Goal: Task Accomplishment & Management: Use online tool/utility

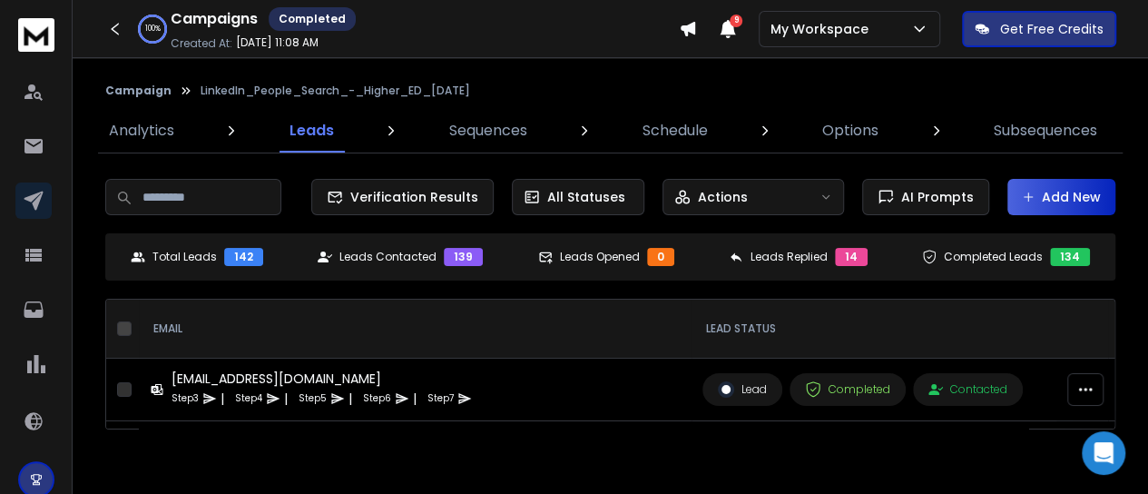
scroll to position [36, 0]
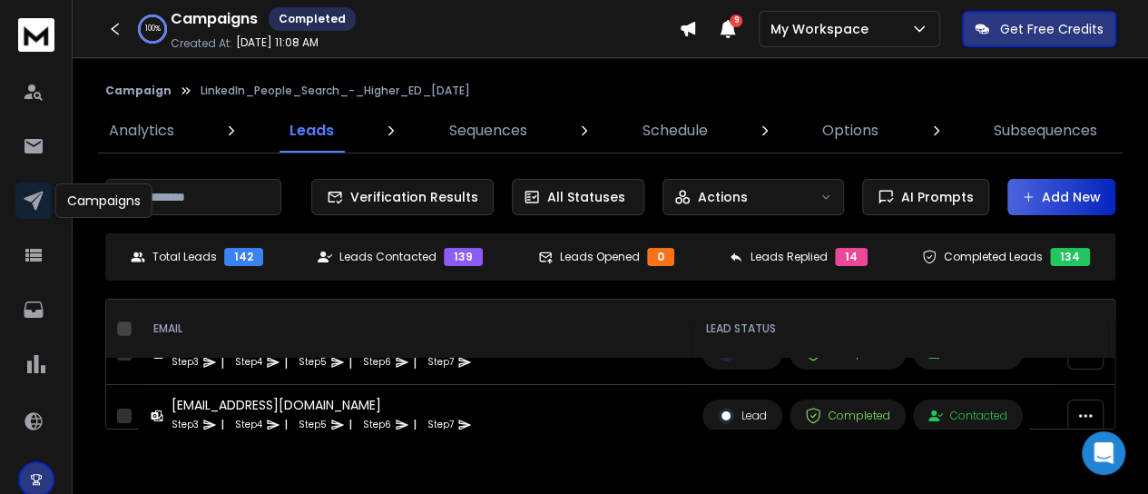
click at [38, 201] on icon at bounding box center [33, 200] width 19 height 19
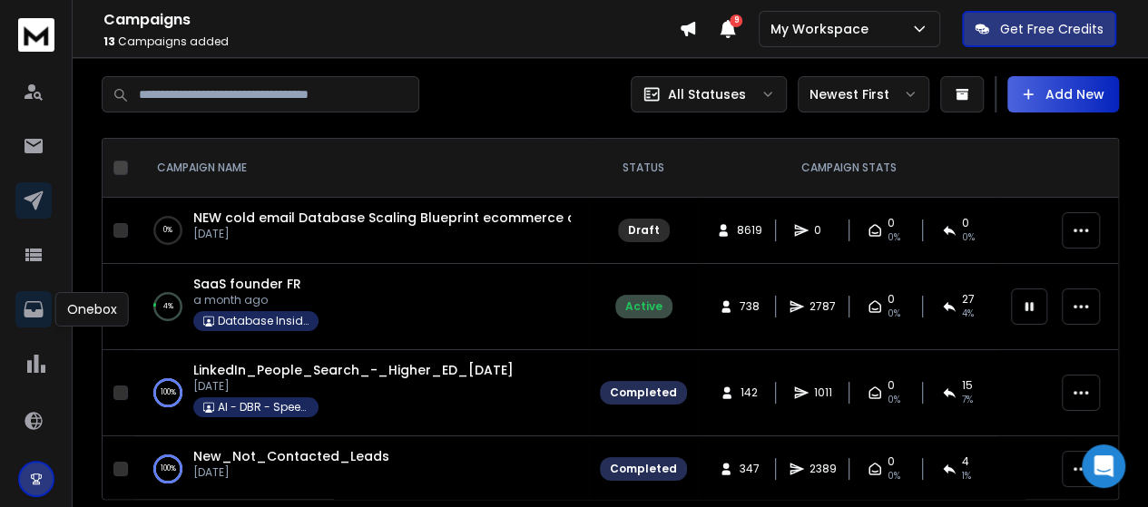
click at [30, 312] on icon at bounding box center [33, 309] width 19 height 16
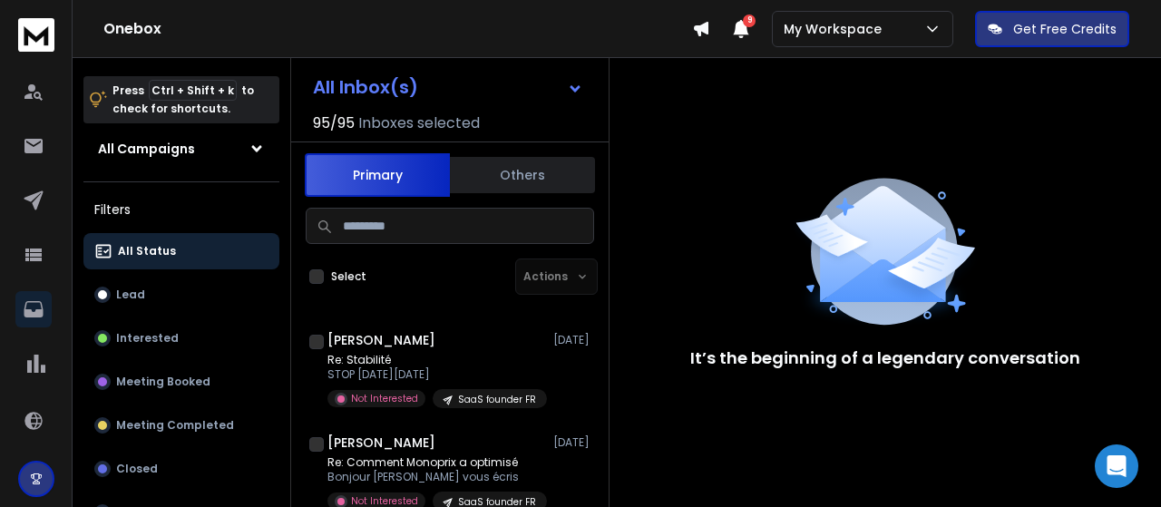
scroll to position [517, 0]
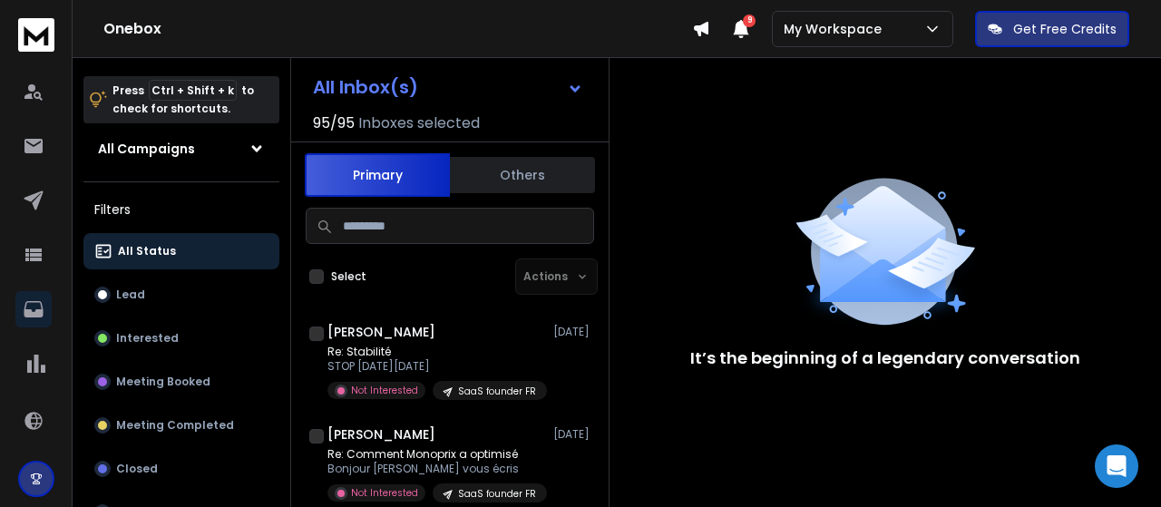
click at [520, 166] on button "Others" at bounding box center [522, 175] width 145 height 40
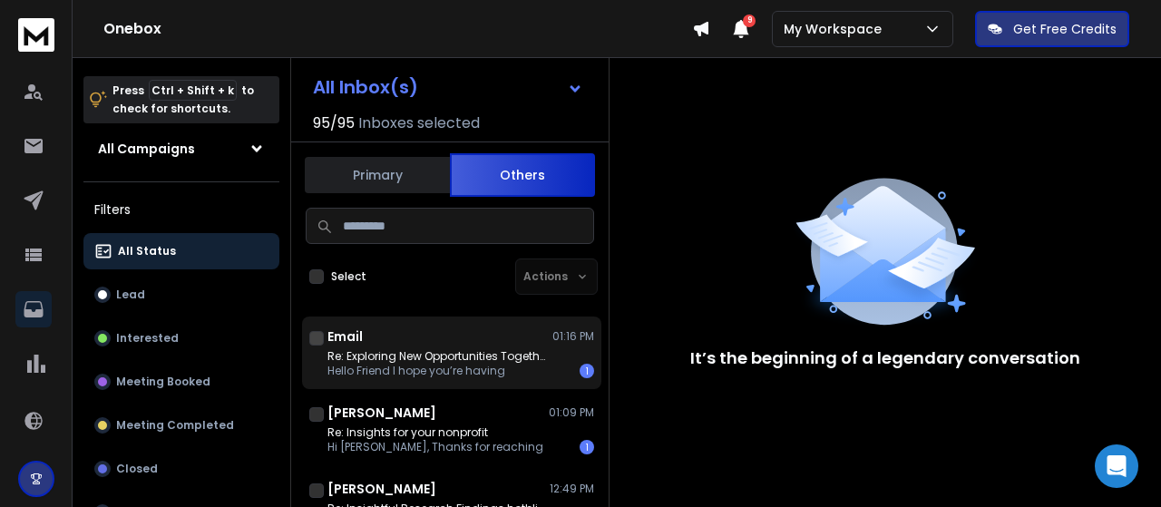
click at [448, 364] on p "Hello Friend I hope you’re having" at bounding box center [437, 371] width 218 height 15
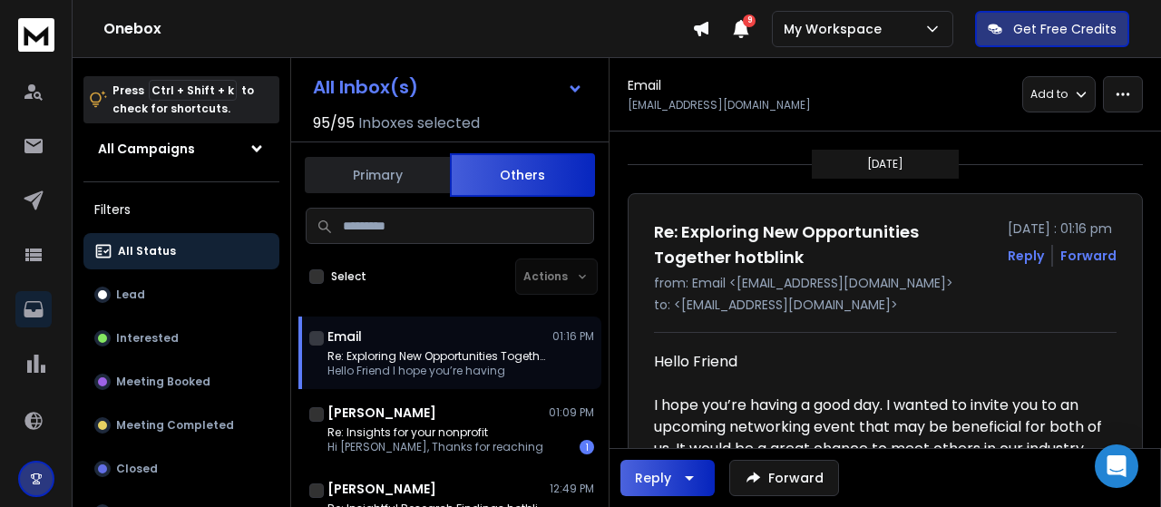
click at [818, 360] on p "Hello Friend" at bounding box center [878, 362] width 448 height 22
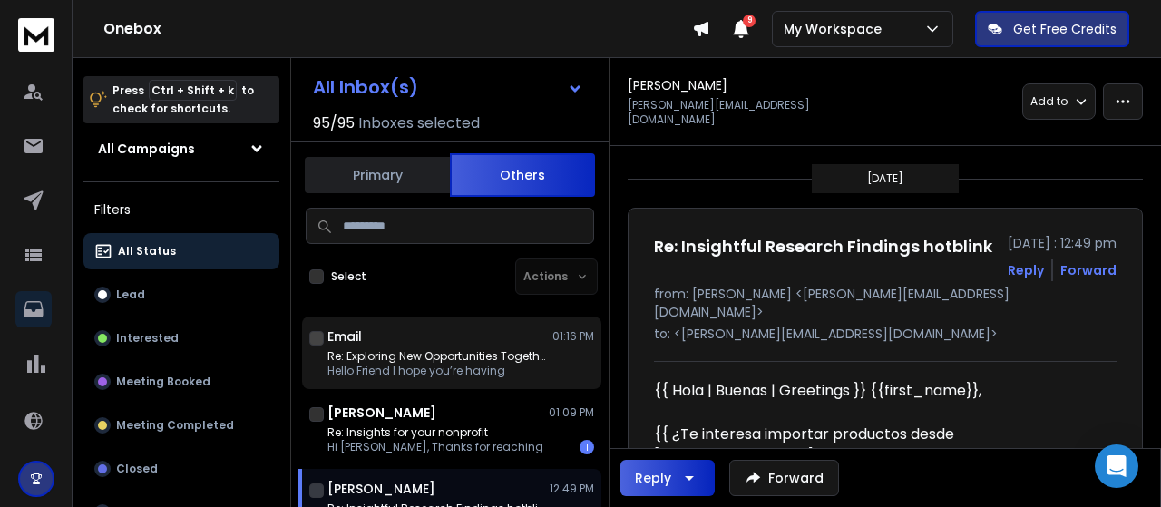
click at [504, 355] on p "Re: Exploring New Opportunities Together" at bounding box center [437, 356] width 218 height 15
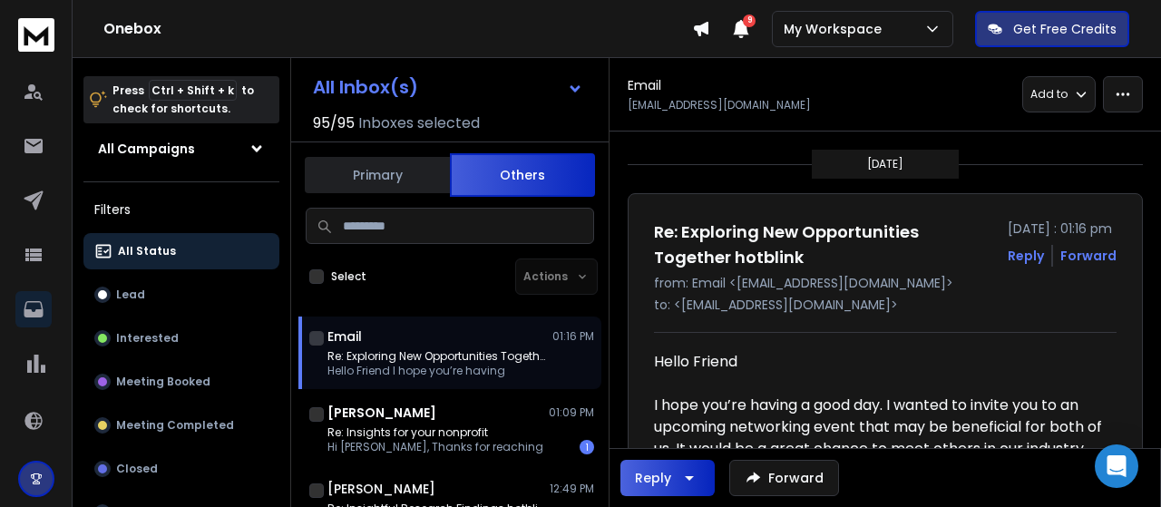
click at [503, 368] on p "Hello Friend I hope you’re having" at bounding box center [437, 371] width 218 height 15
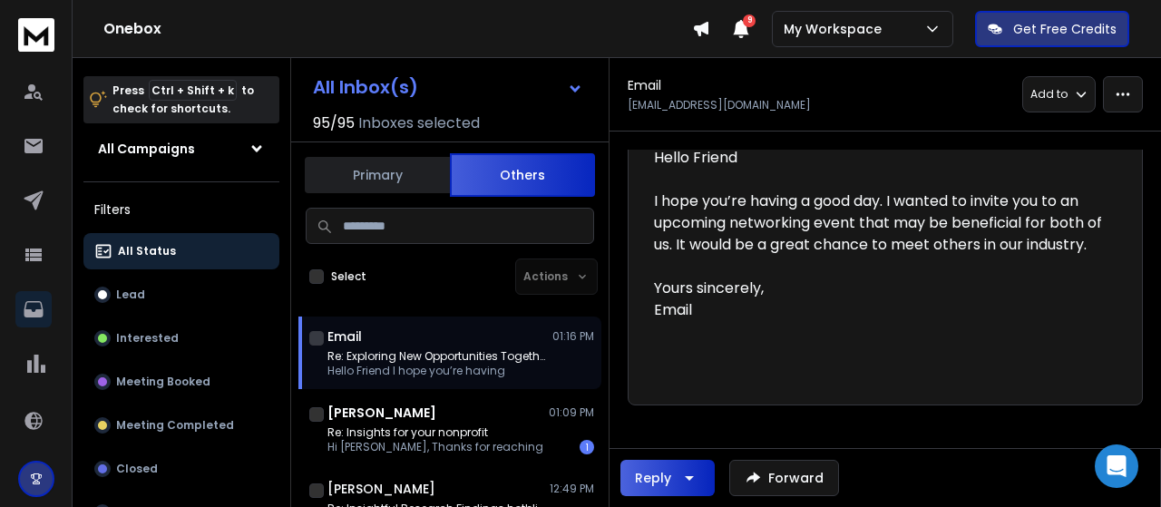
scroll to position [225, 0]
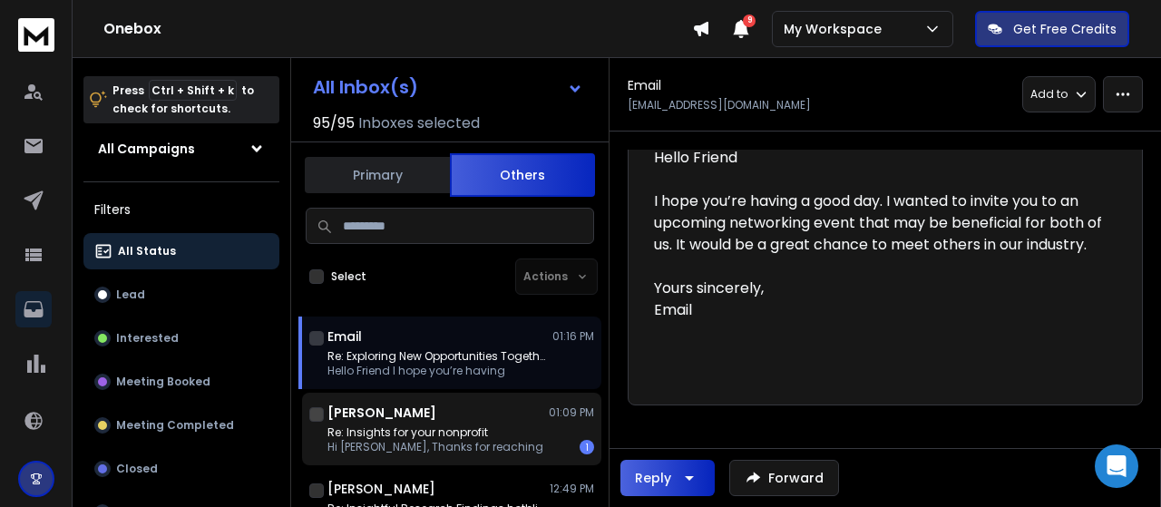
click at [468, 434] on p "Re: Insights for your nonprofit" at bounding box center [436, 433] width 216 height 15
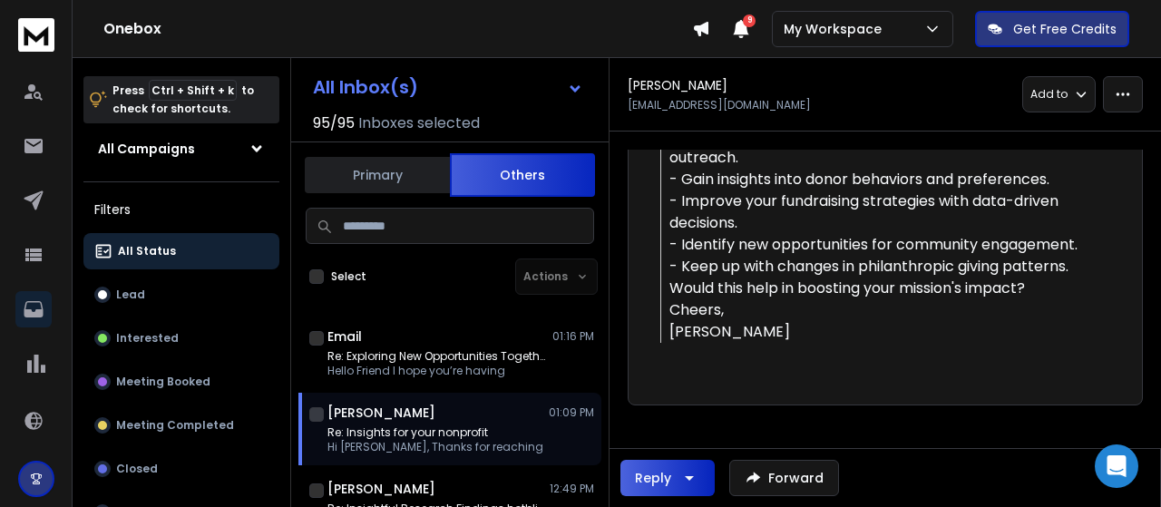
scroll to position [592, 0]
click at [602, 347] on div "Email 01:16 PM Re: Exploring New Opportunities Together Hello Friend I hope you…" at bounding box center [450, 501] width 318 height 376
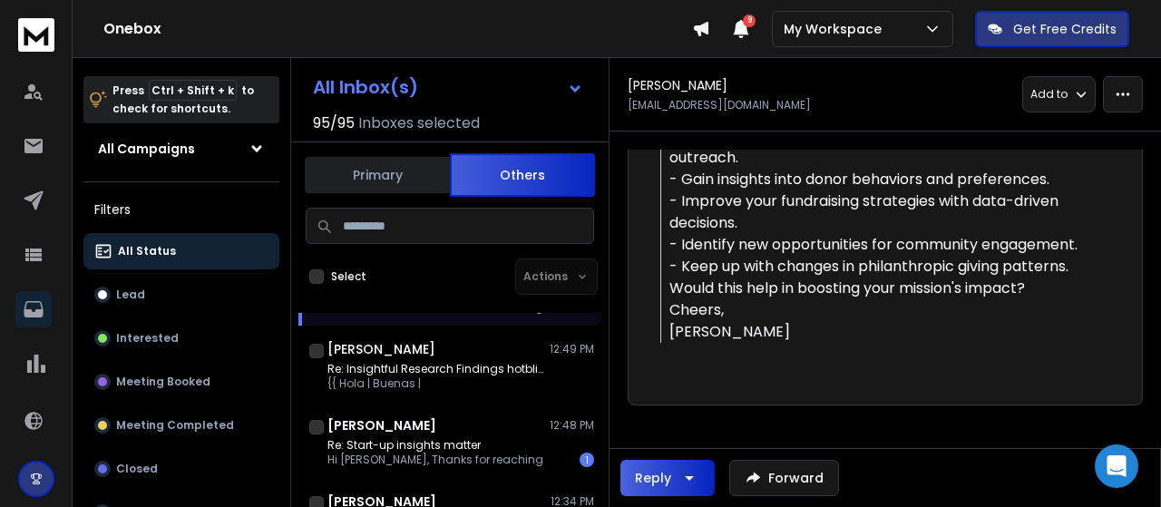
scroll to position [159, 0]
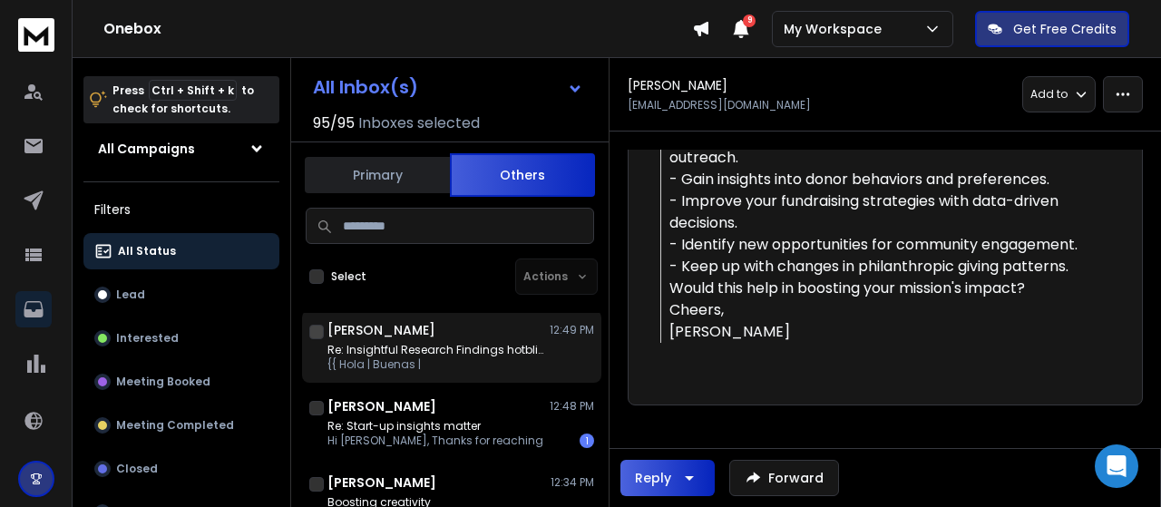
click at [426, 362] on p "{{ Hola | Buenas |" at bounding box center [437, 364] width 218 height 15
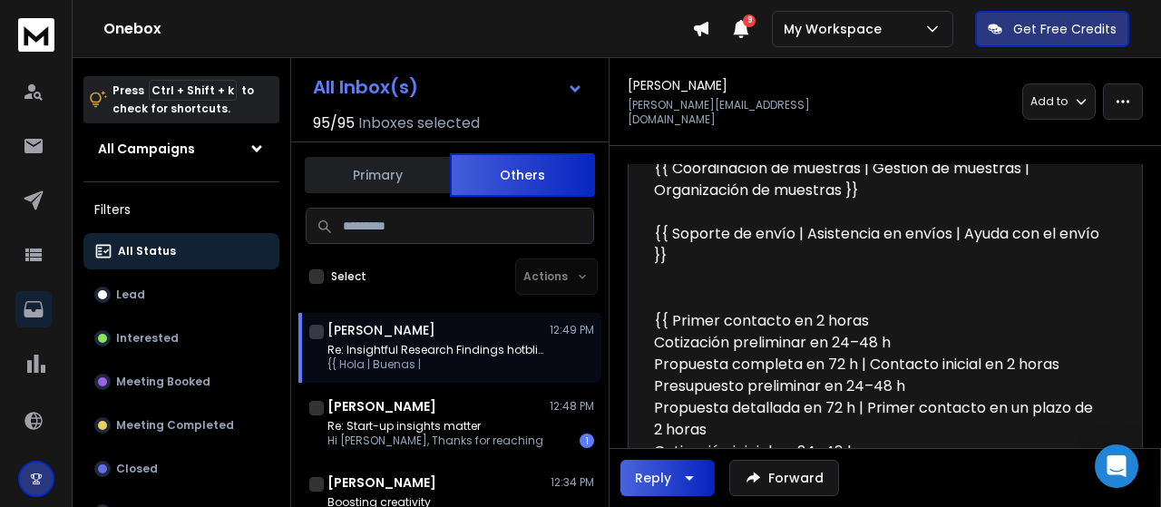
scroll to position [878, 0]
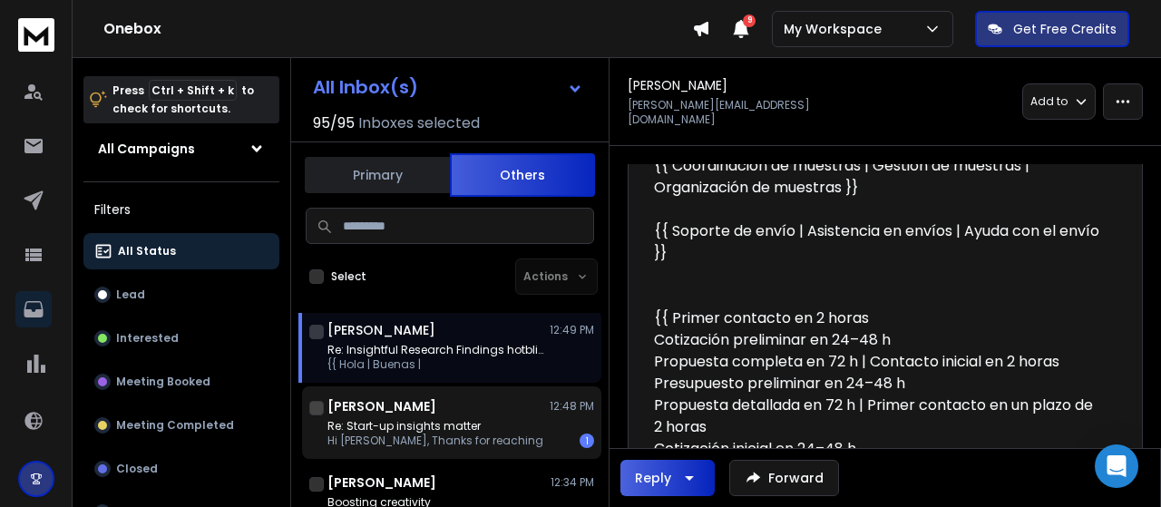
click at [470, 431] on p "Re: Start-up insights matter" at bounding box center [436, 426] width 216 height 15
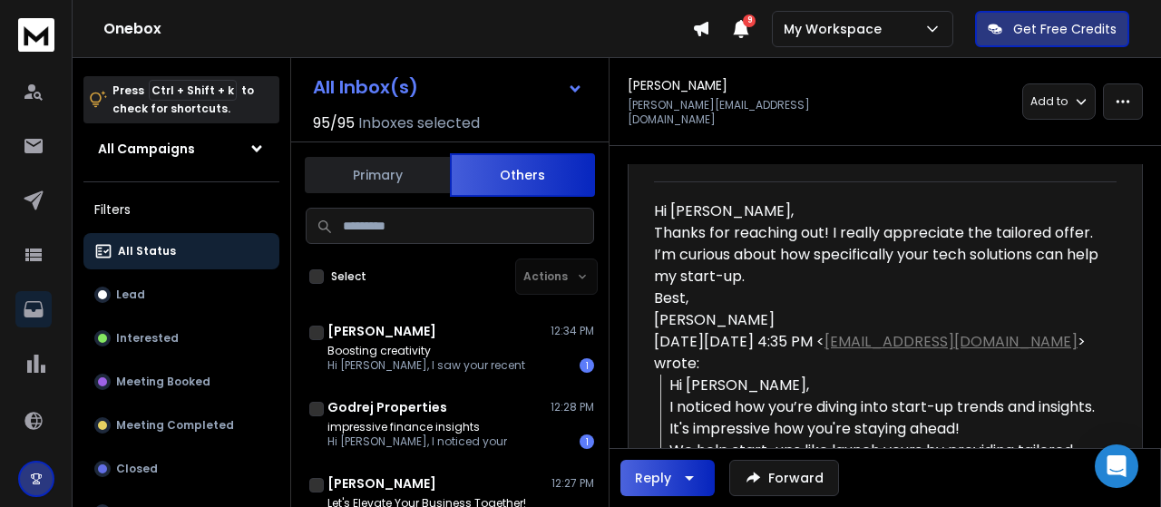
scroll to position [310, 0]
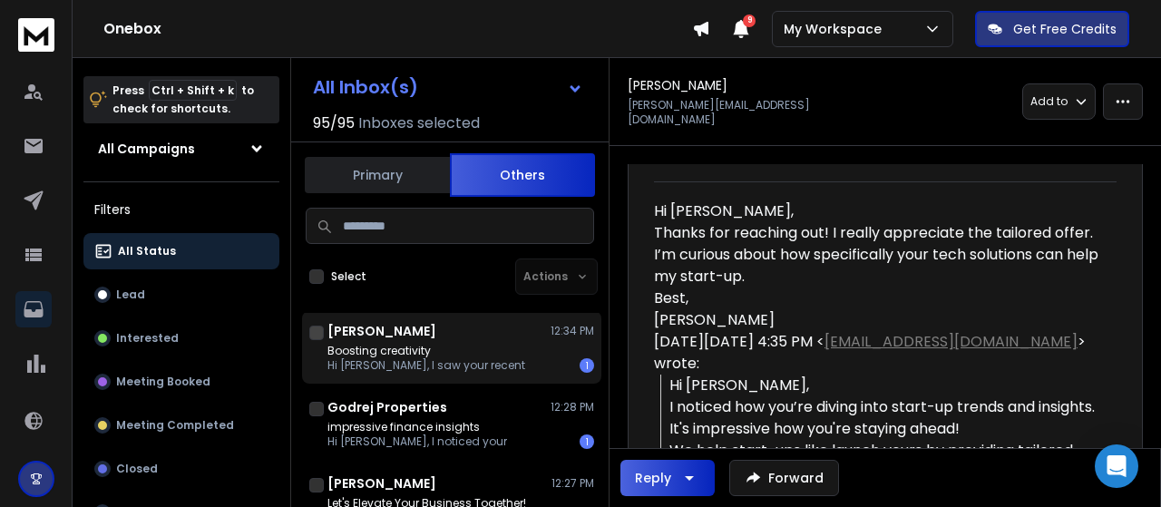
click at [440, 360] on p "Hi [PERSON_NAME], I saw your recent" at bounding box center [427, 365] width 198 height 15
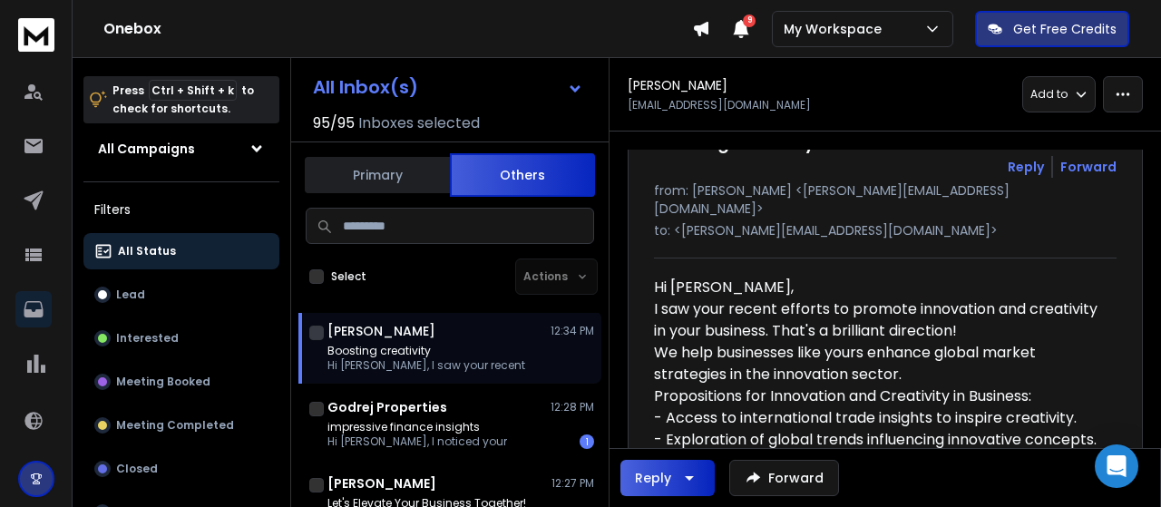
scroll to position [0, 0]
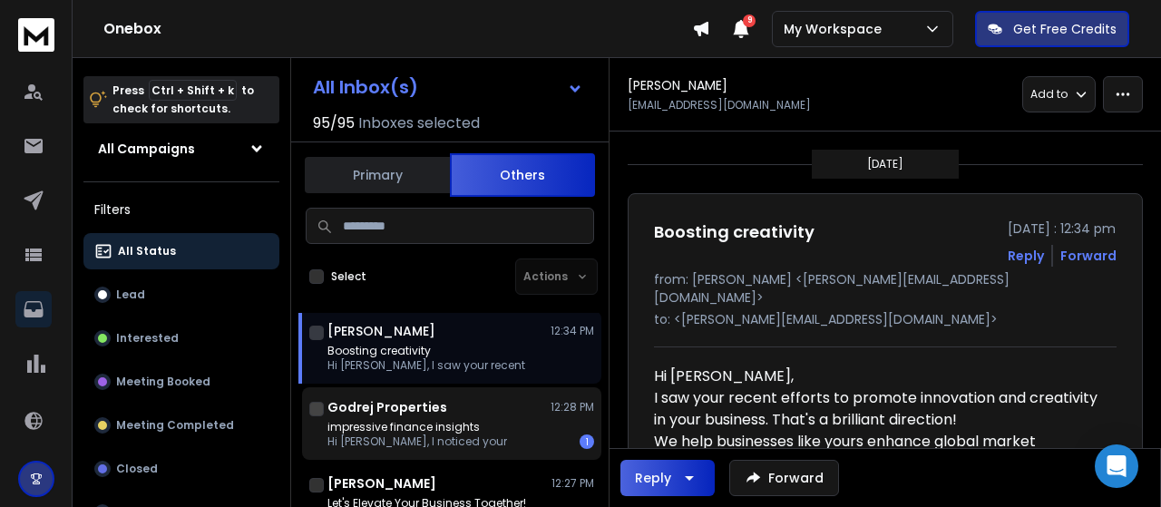
click at [495, 442] on div "impressive finance insights Hi [PERSON_NAME], I noticed your 1" at bounding box center [461, 434] width 267 height 29
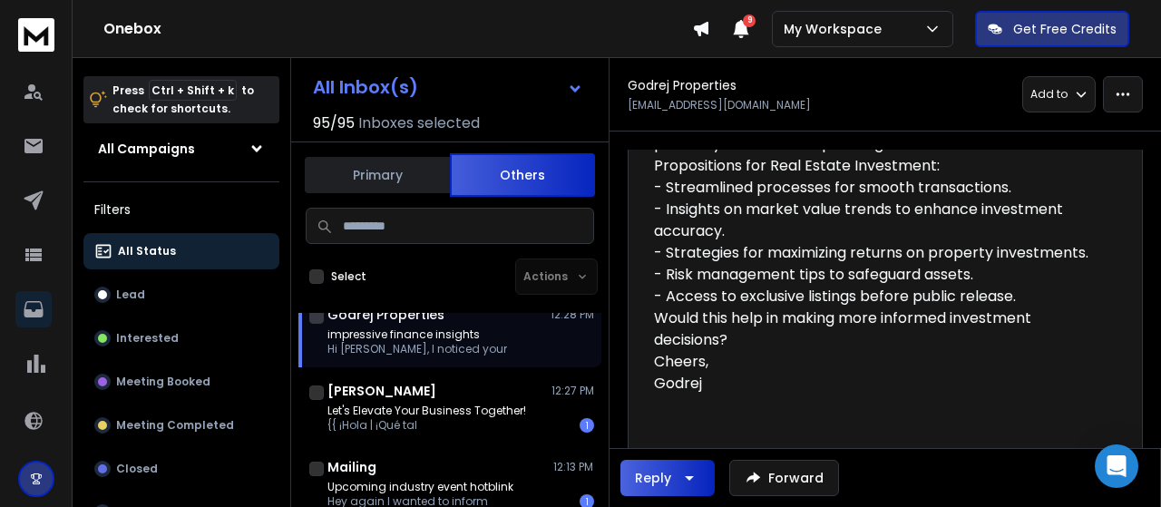
scroll to position [406, 0]
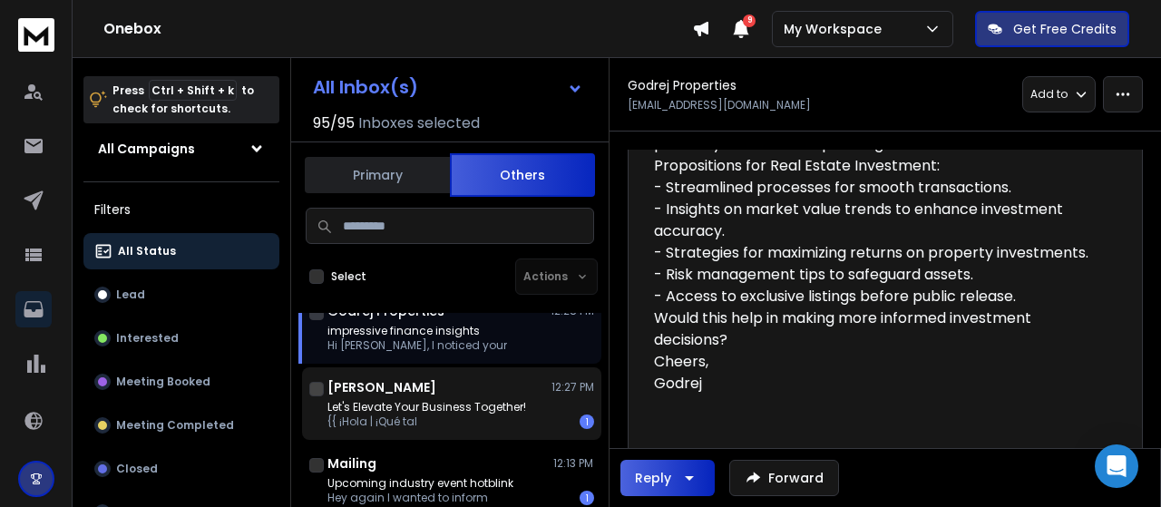
click at [414, 413] on p "Let's Elevate Your Business Together!" at bounding box center [427, 407] width 199 height 15
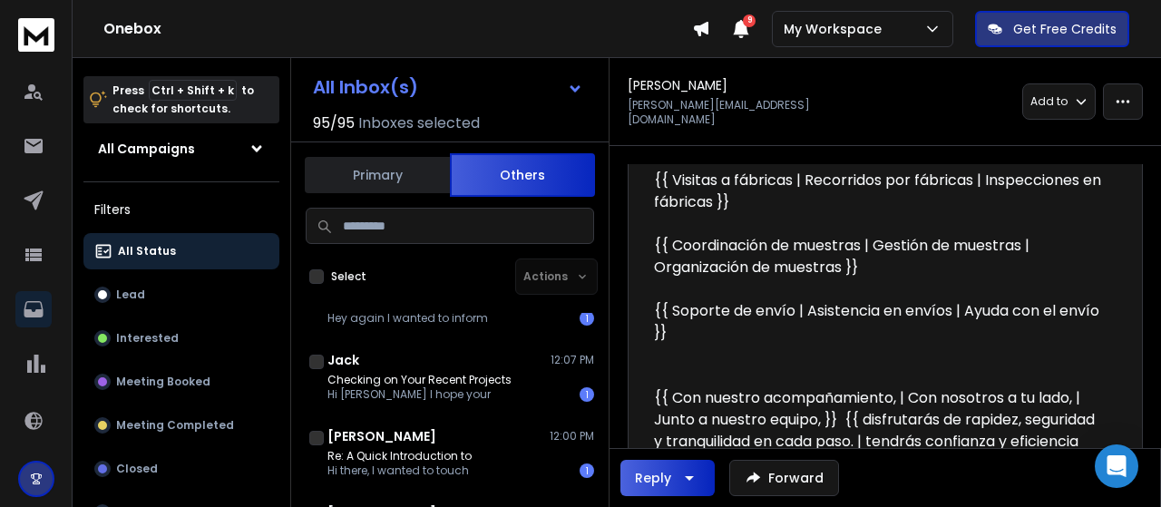
scroll to position [522, 0]
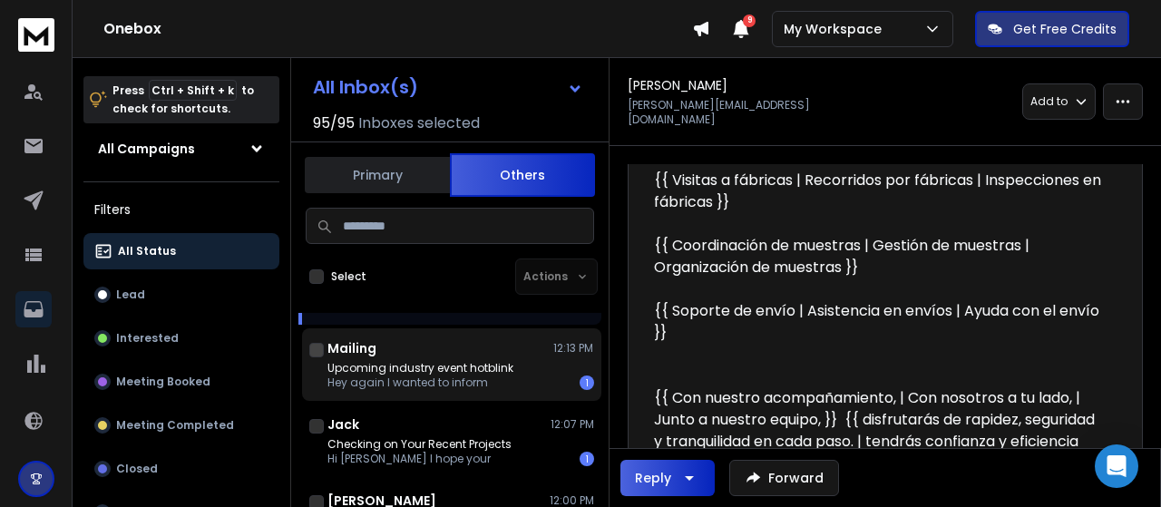
click at [490, 383] on p "Hey again I wanted to inform" at bounding box center [421, 383] width 186 height 15
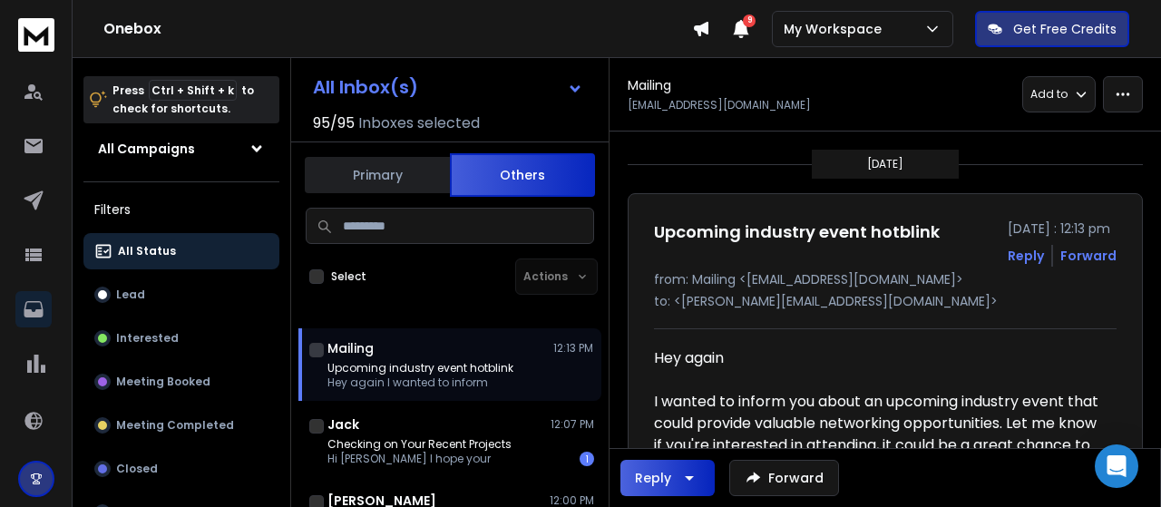
click at [776, 418] on p "I wanted to inform you about an upcoming industry event that could provide valu…" at bounding box center [878, 434] width 448 height 87
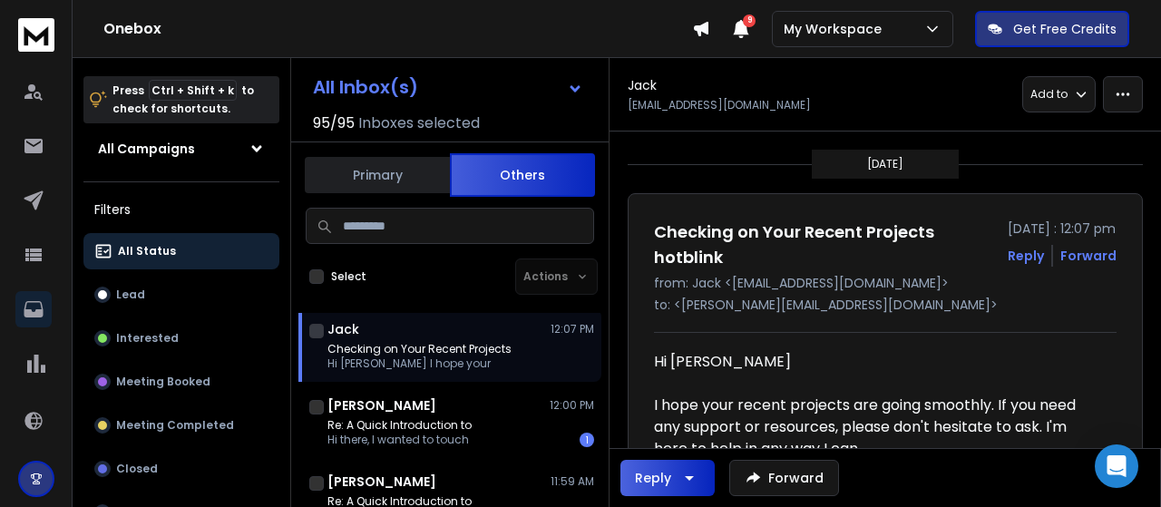
scroll to position [592, 0]
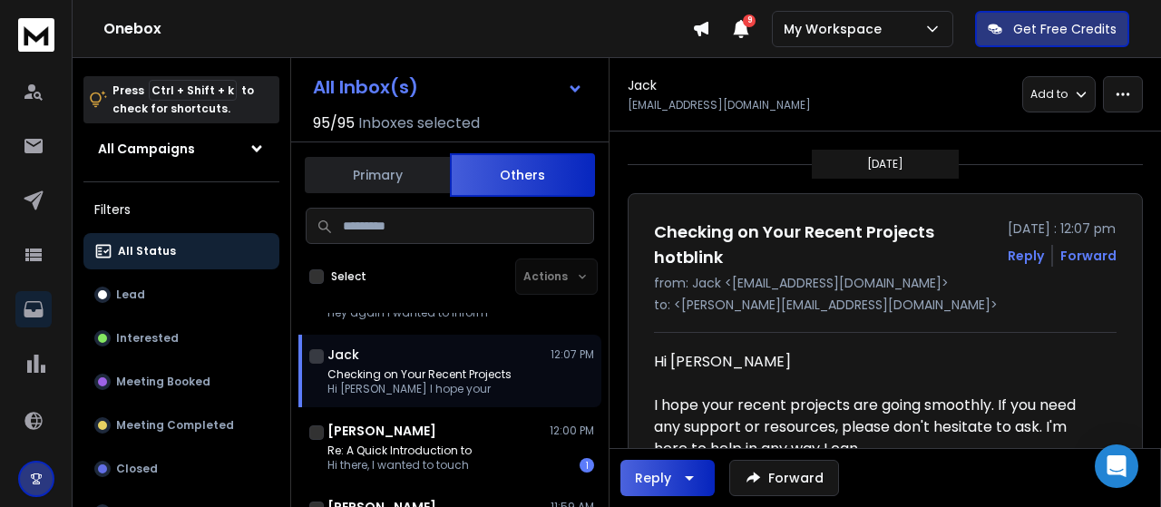
click at [798, 385] on div "Hi [PERSON_NAME] I hope your recent projects are going smoothly. If you need an…" at bounding box center [885, 467] width 463 height 232
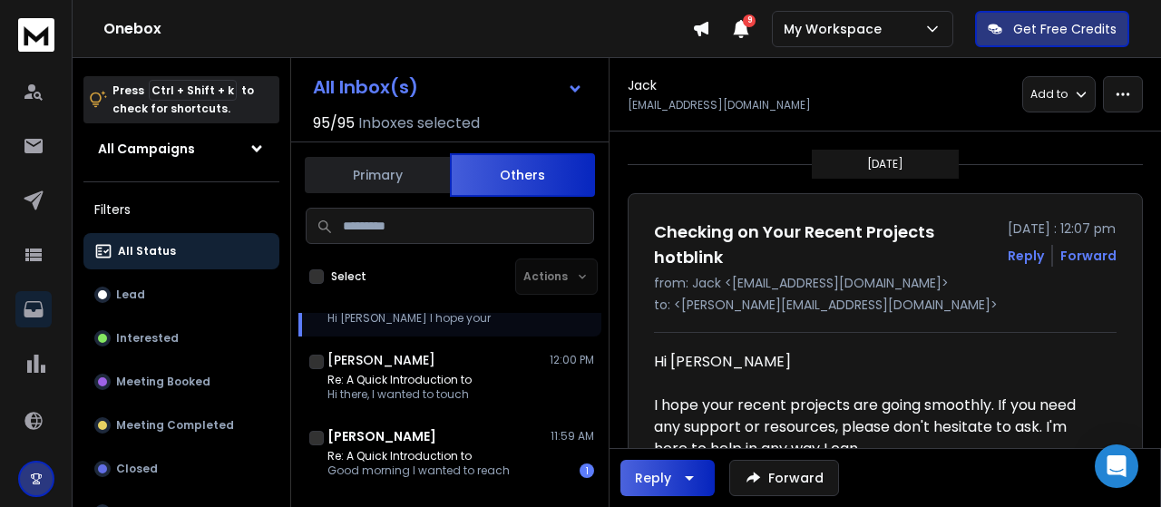
scroll to position [681, 0]
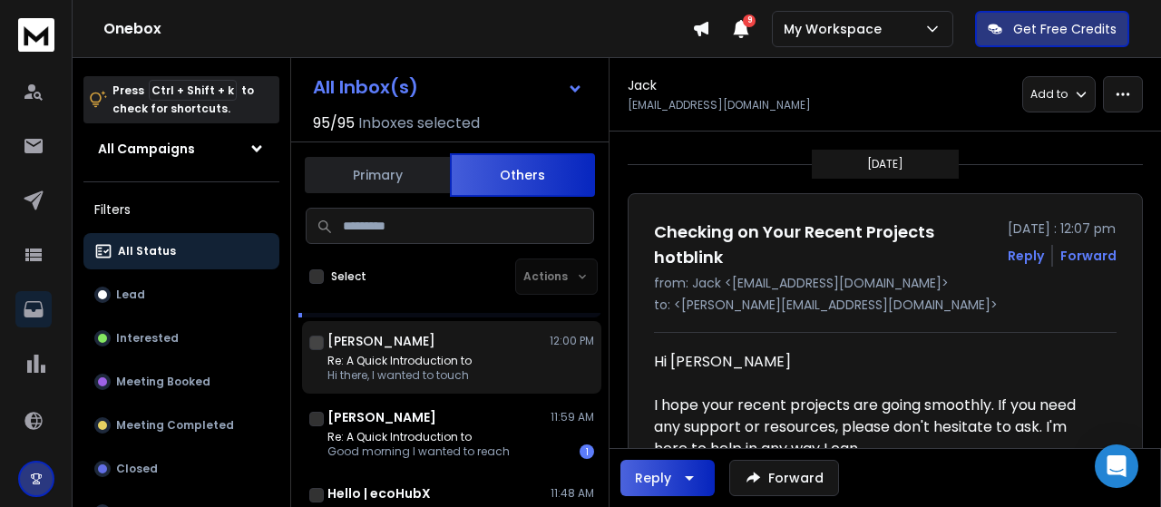
click at [436, 382] on p "Hi there, I wanted to touch" at bounding box center [400, 375] width 144 height 15
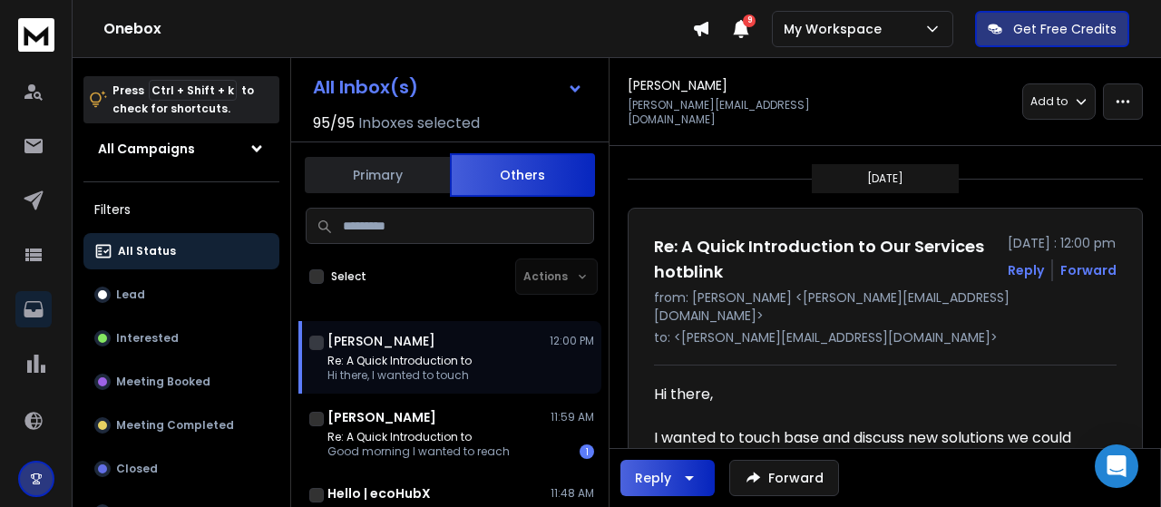
click at [814, 392] on div "Hi there, I wanted to touch base and discuss new solutions we could explore tog…" at bounding box center [885, 511] width 463 height 254
click at [833, 386] on div "Hi there, I wanted to touch base and discuss new solutions we could explore tog…" at bounding box center [885, 511] width 463 height 254
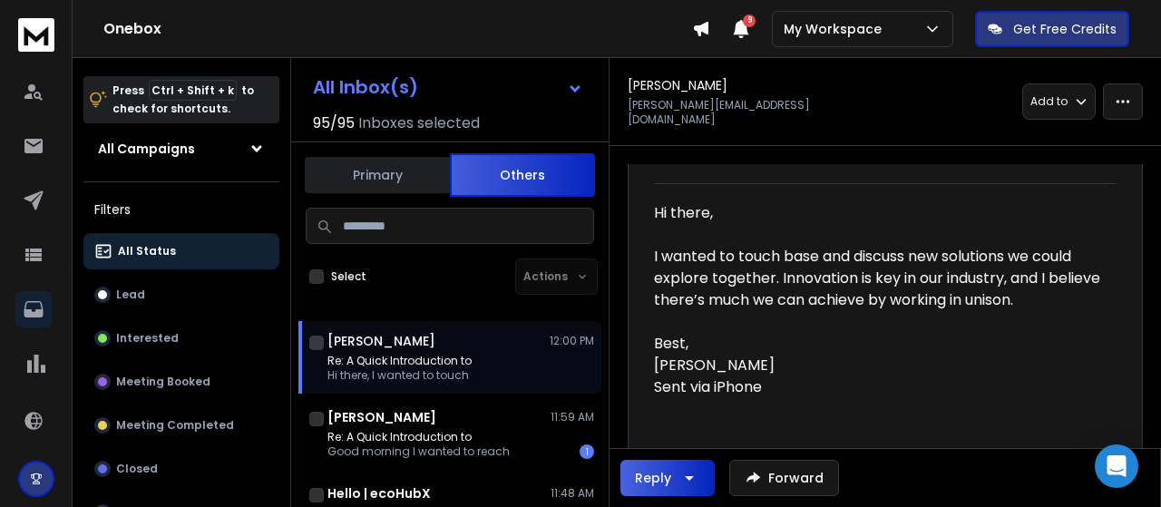
scroll to position [183, 0]
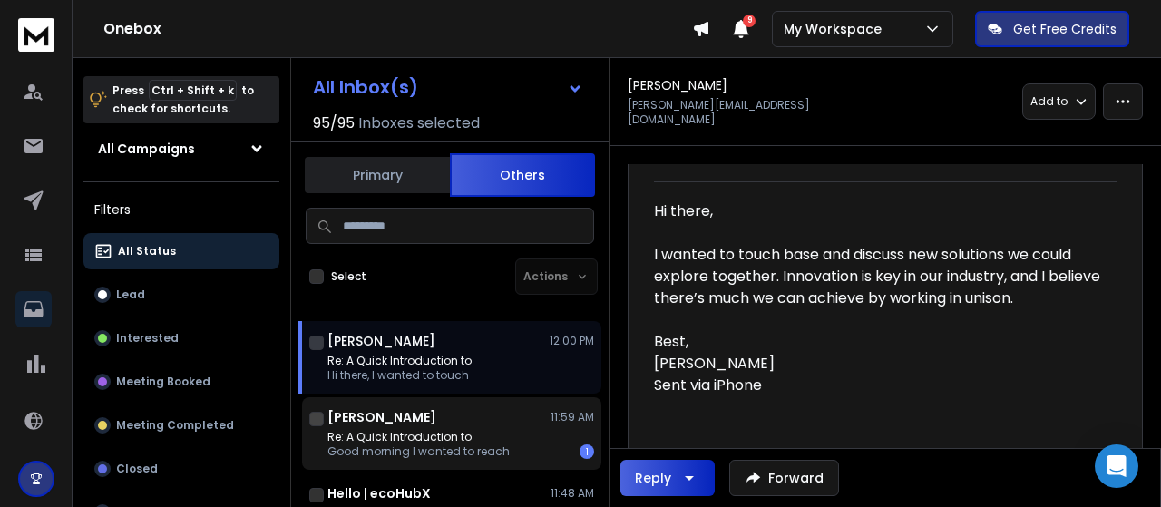
click at [396, 442] on p "Re: A Quick Introduction to" at bounding box center [419, 437] width 182 height 15
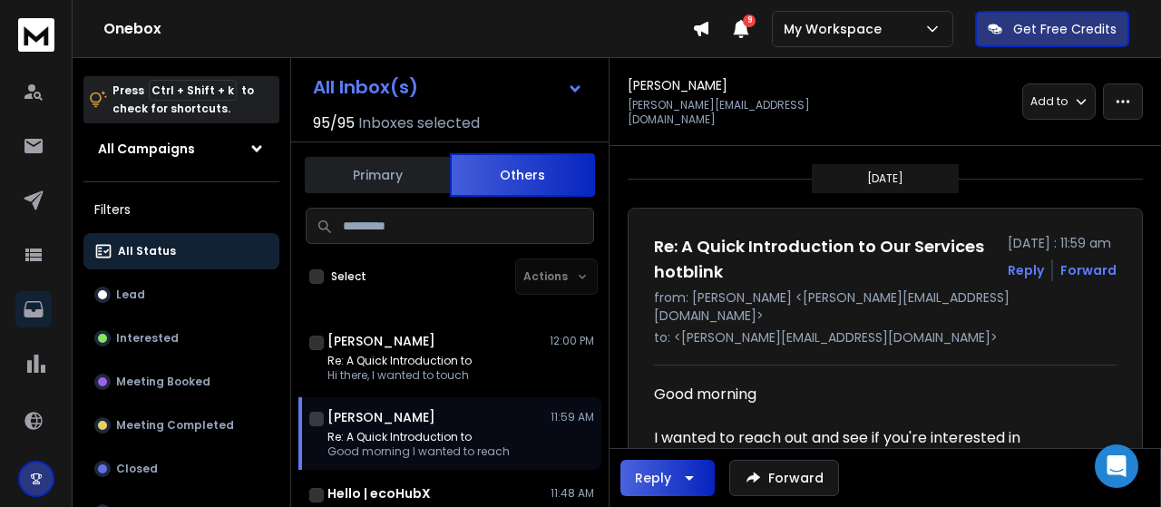
click at [886, 384] on p "Good morning" at bounding box center [878, 395] width 448 height 22
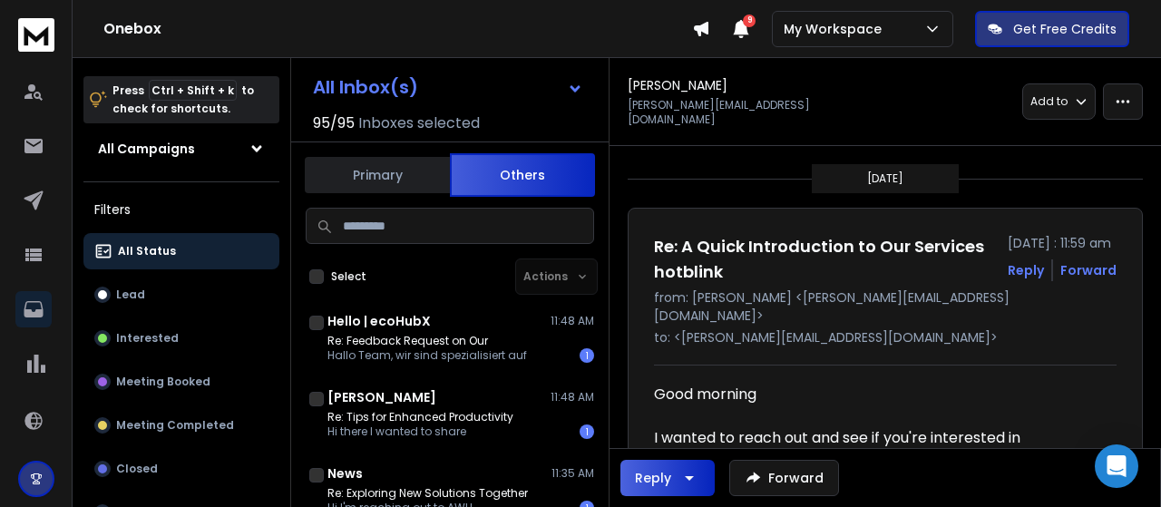
scroll to position [855, 0]
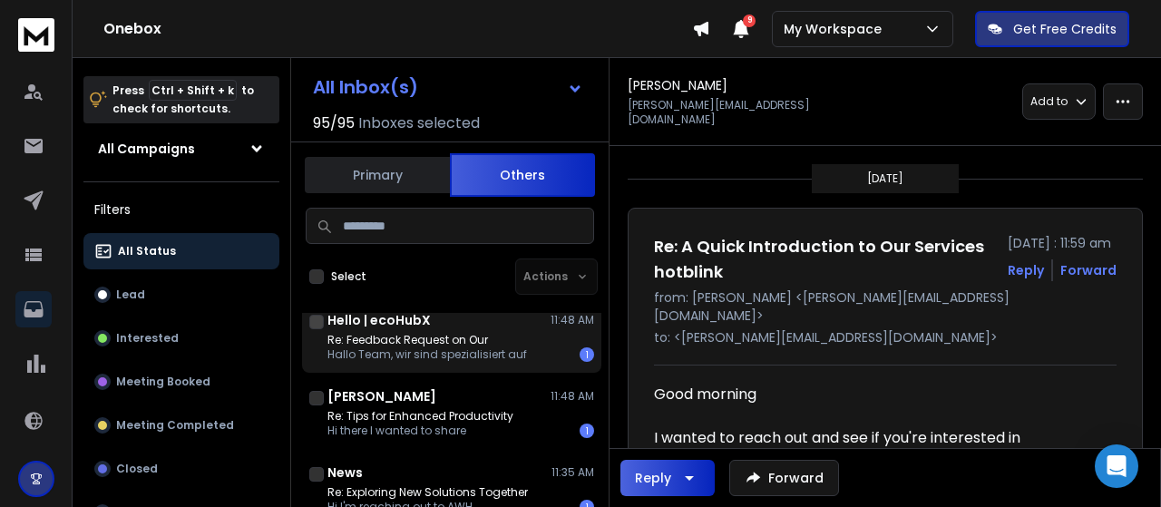
click at [445, 337] on p "Re: Feedback Request on Our" at bounding box center [428, 340] width 200 height 15
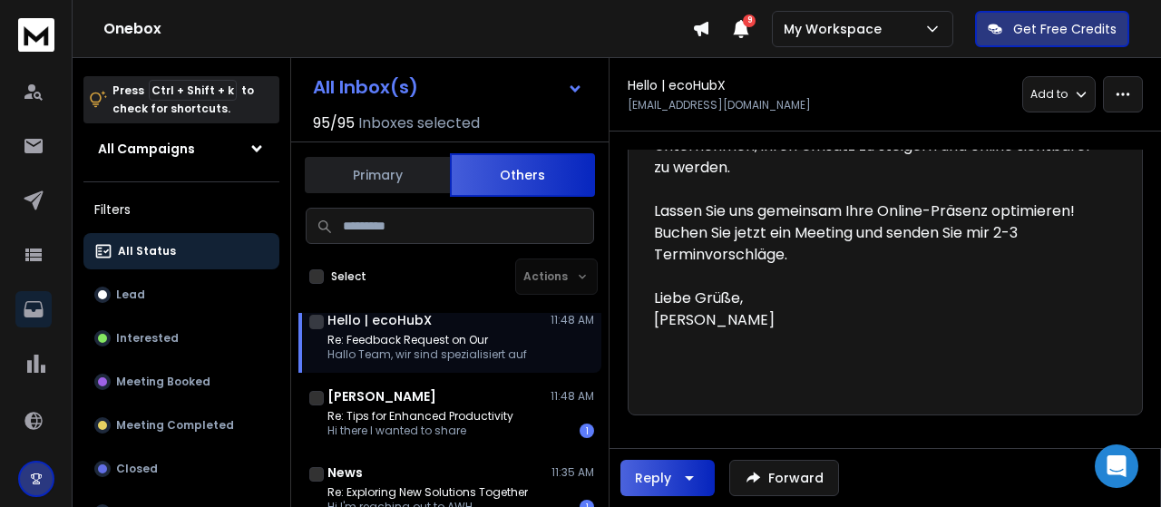
scroll to position [334, 0]
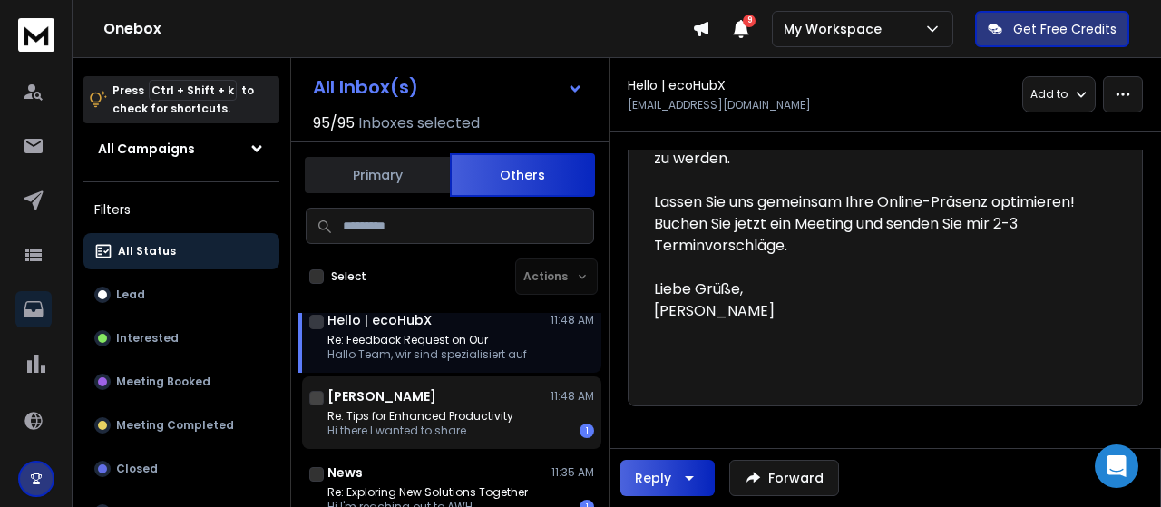
click at [425, 425] on p "Hi there I wanted to share" at bounding box center [421, 431] width 186 height 15
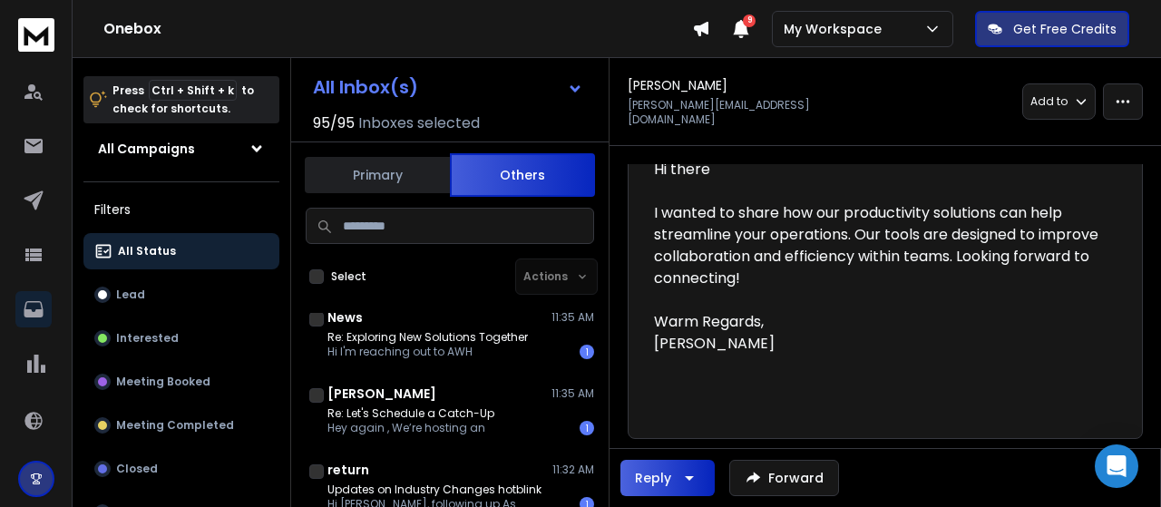
scroll to position [1018, 0]
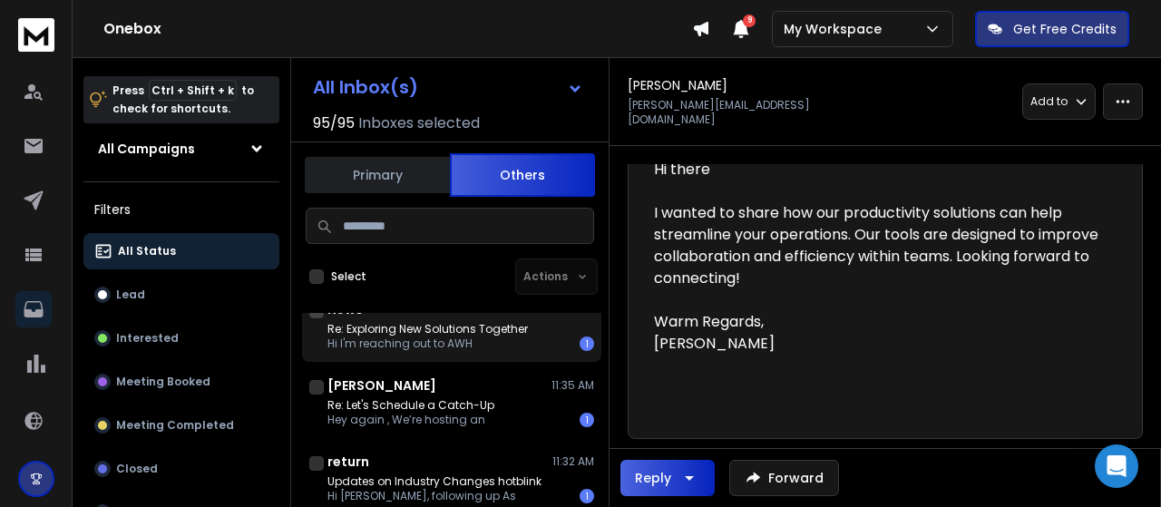
click at [397, 345] on p "Hi I'm reaching out to AWH" at bounding box center [428, 344] width 201 height 15
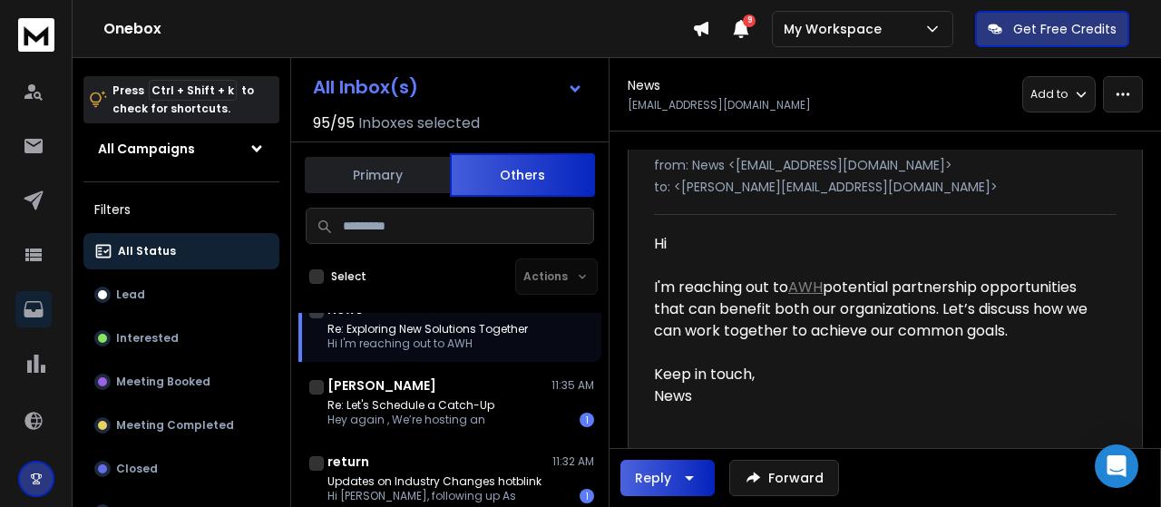
scroll to position [1054, 0]
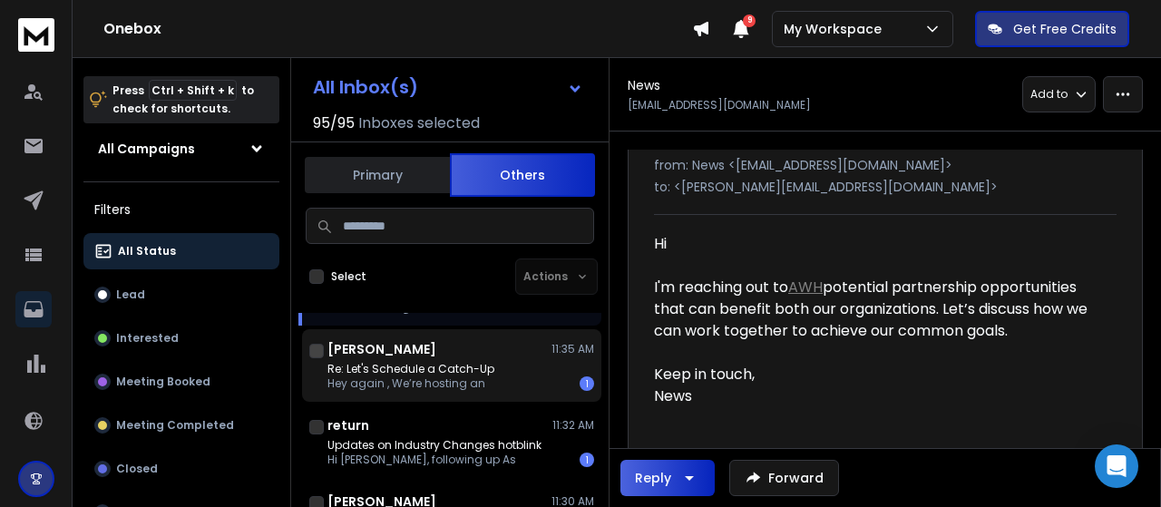
click at [376, 366] on p "Re: Let's Schedule a Catch-Up" at bounding box center [411, 369] width 167 height 15
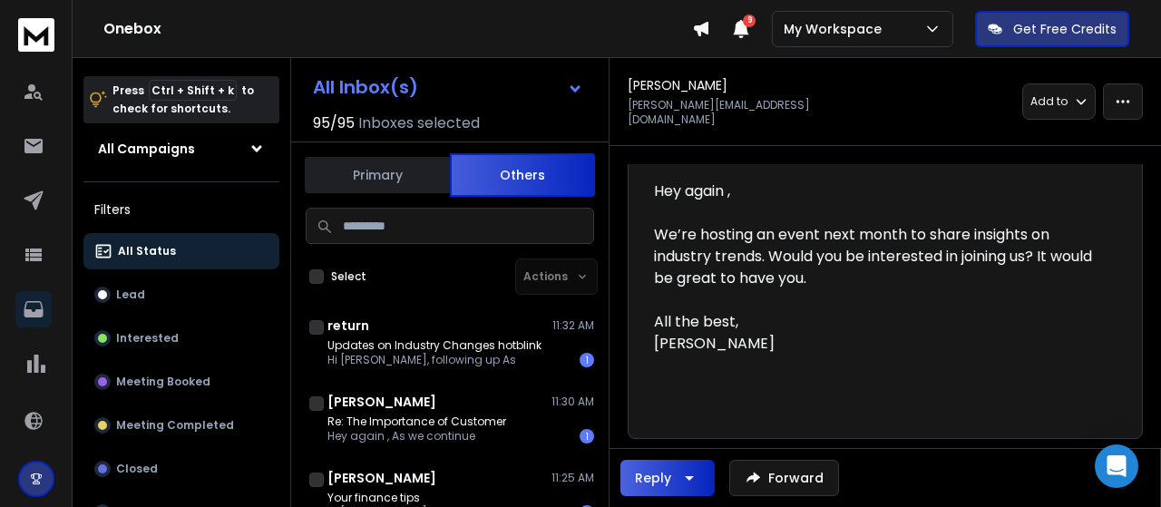
scroll to position [1156, 0]
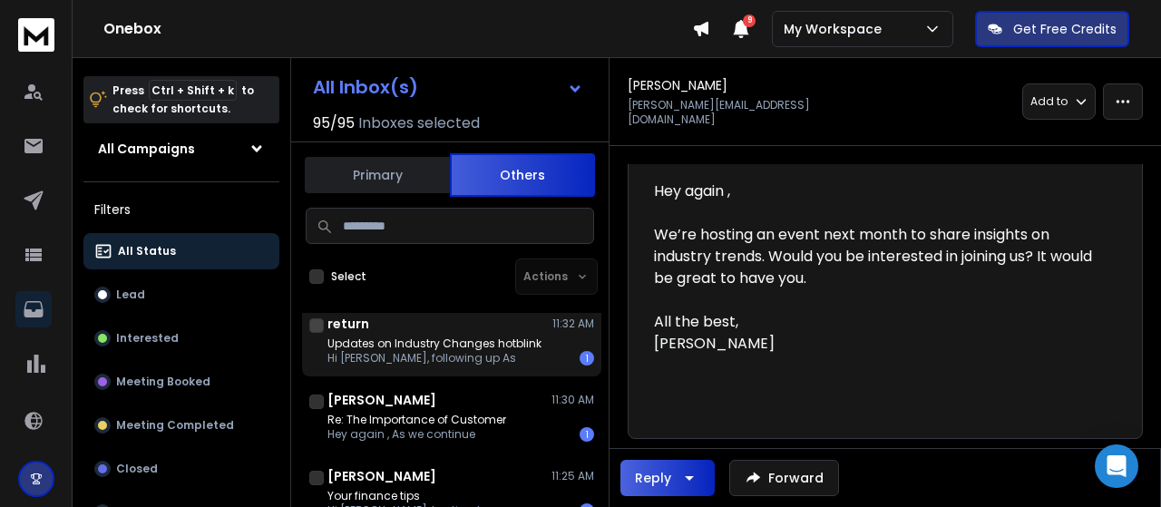
click at [373, 347] on p "Updates on Industry Changes hotblink" at bounding box center [435, 344] width 214 height 15
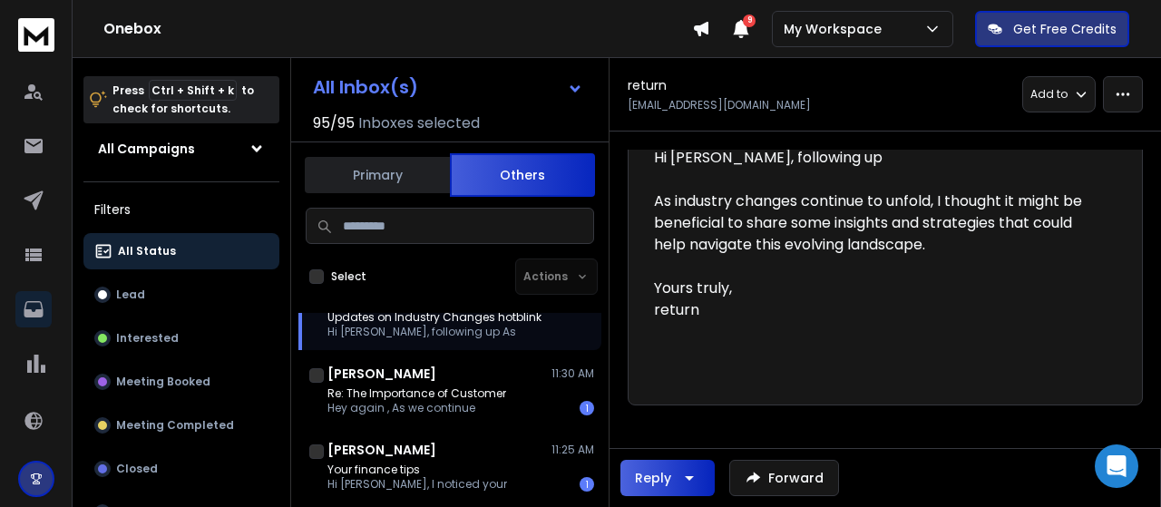
scroll to position [203, 0]
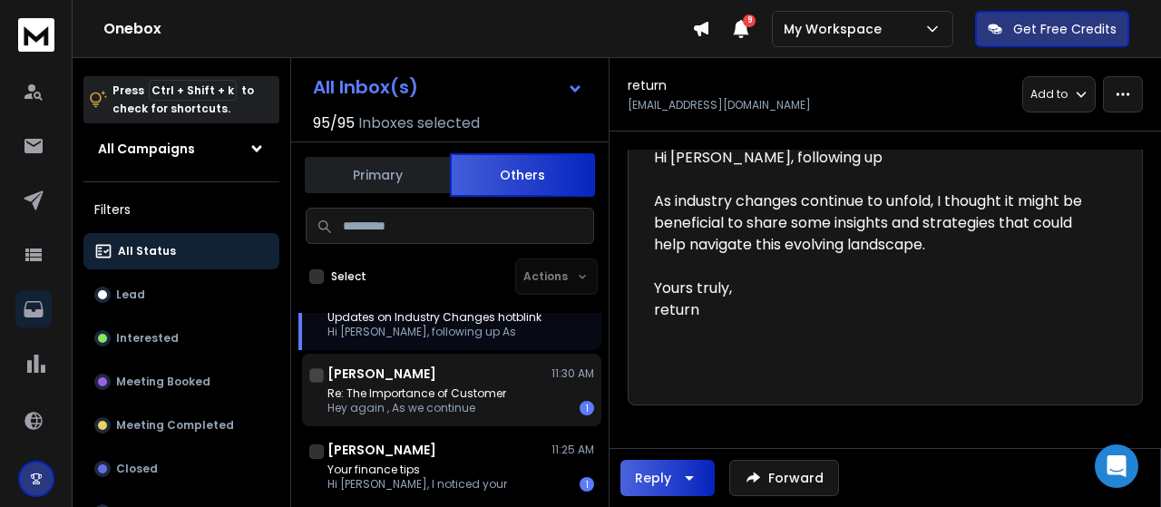
click at [396, 389] on p "Re: The Importance of Customer" at bounding box center [417, 394] width 179 height 15
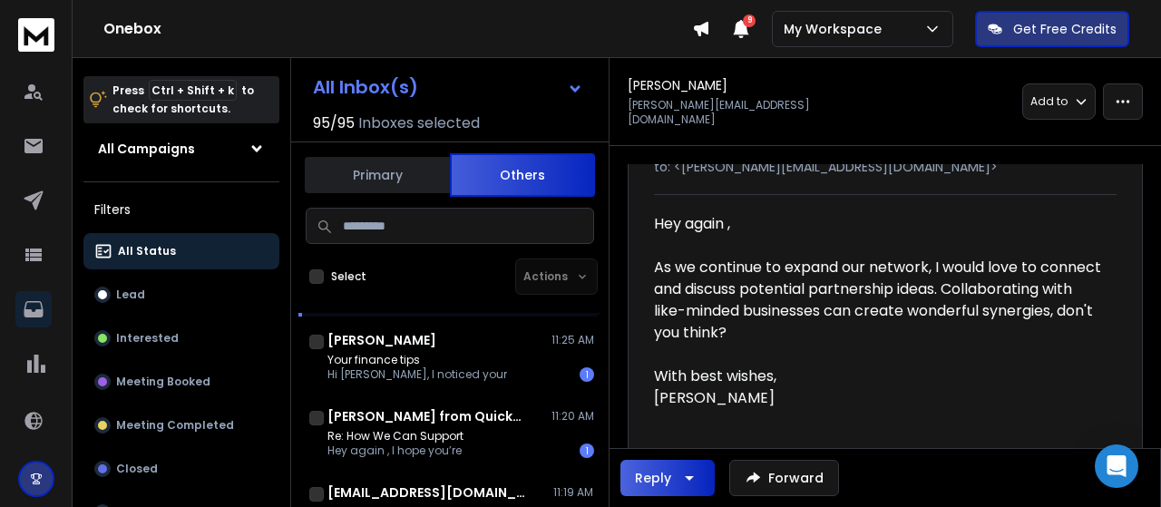
scroll to position [1294, 0]
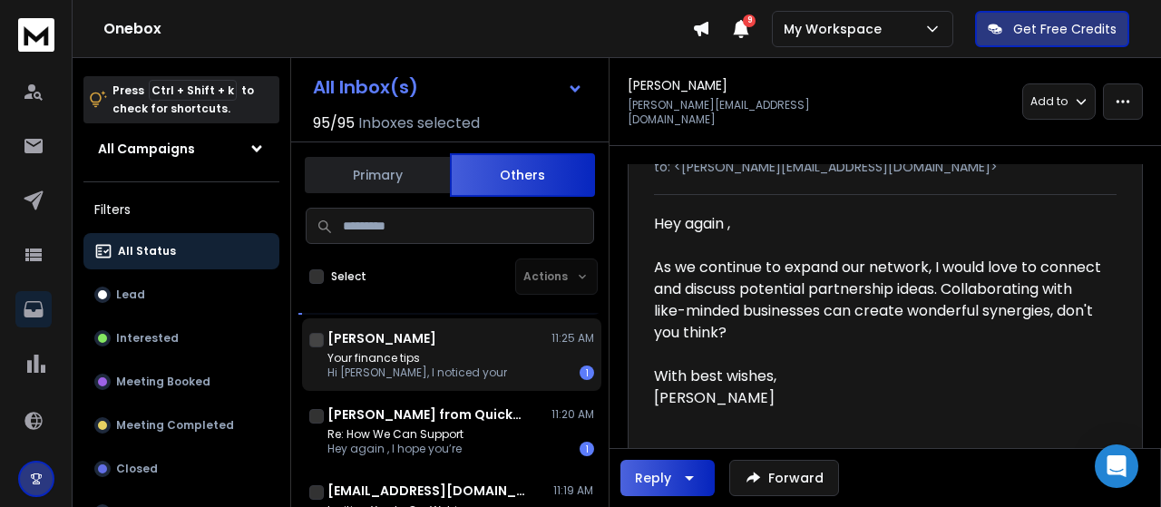
click at [381, 352] on p "Your finance tips" at bounding box center [418, 358] width 180 height 15
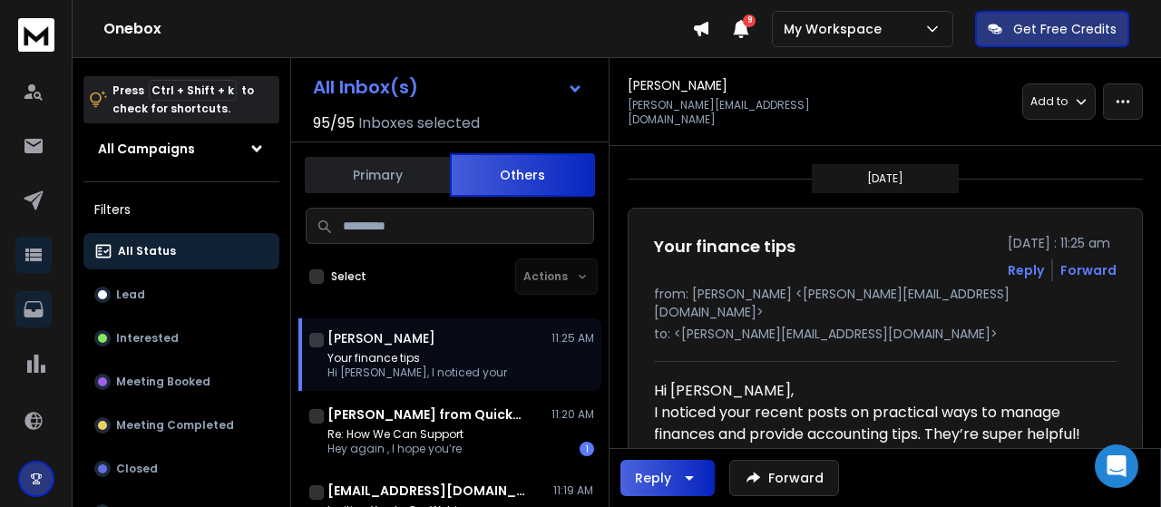
click at [18, 268] on link at bounding box center [33, 255] width 36 height 36
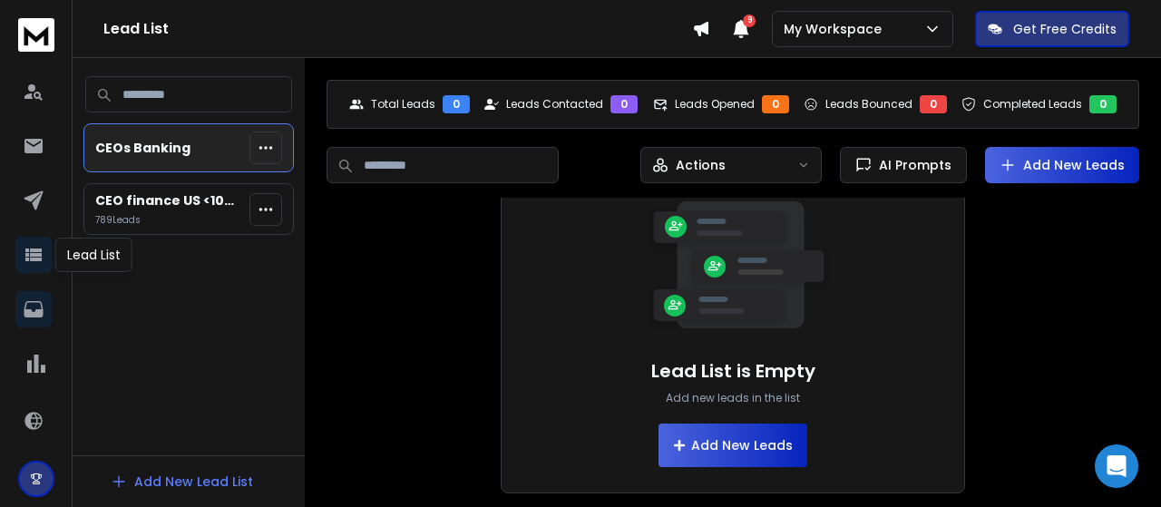
click at [29, 304] on icon at bounding box center [34, 310] width 22 height 22
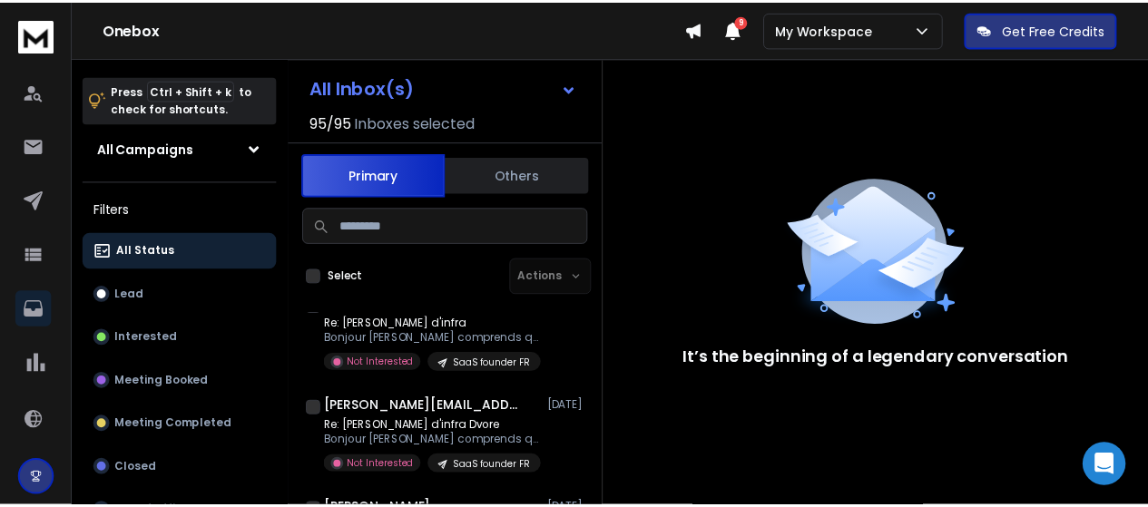
scroll to position [356, 0]
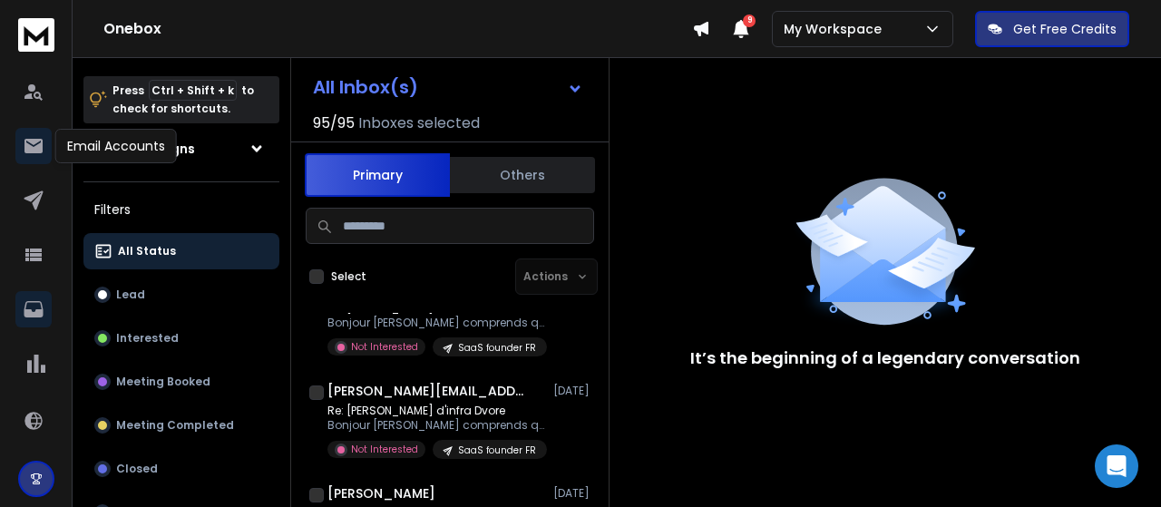
click at [34, 151] on icon at bounding box center [33, 146] width 18 height 15
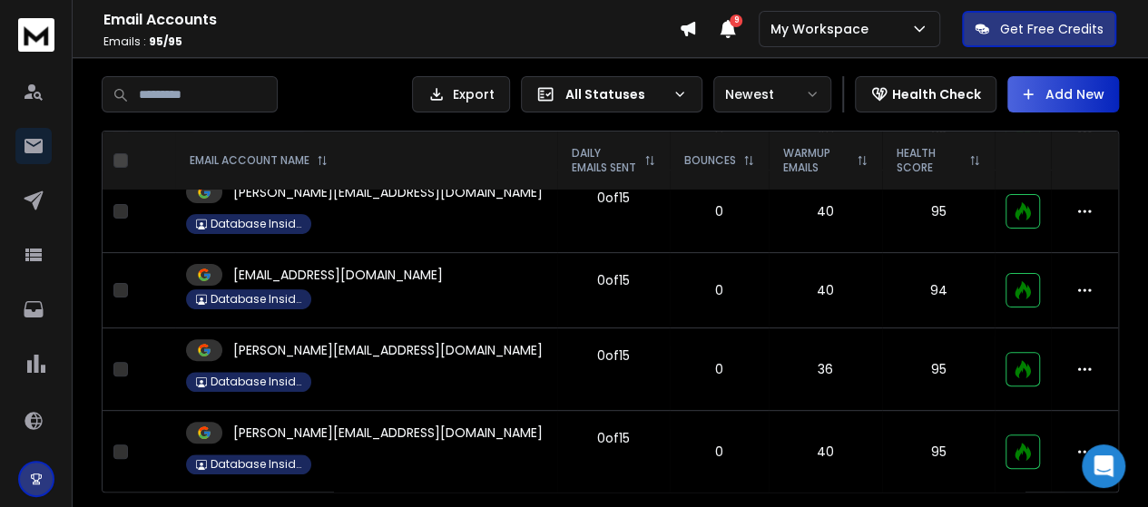
scroll to position [306, 0]
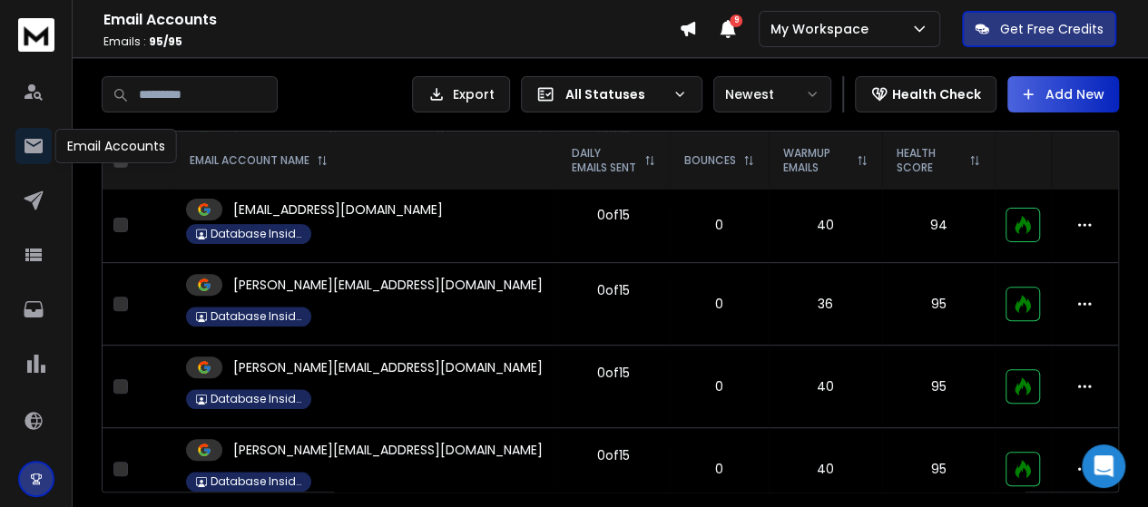
click at [156, 92] on input at bounding box center [190, 94] width 176 height 36
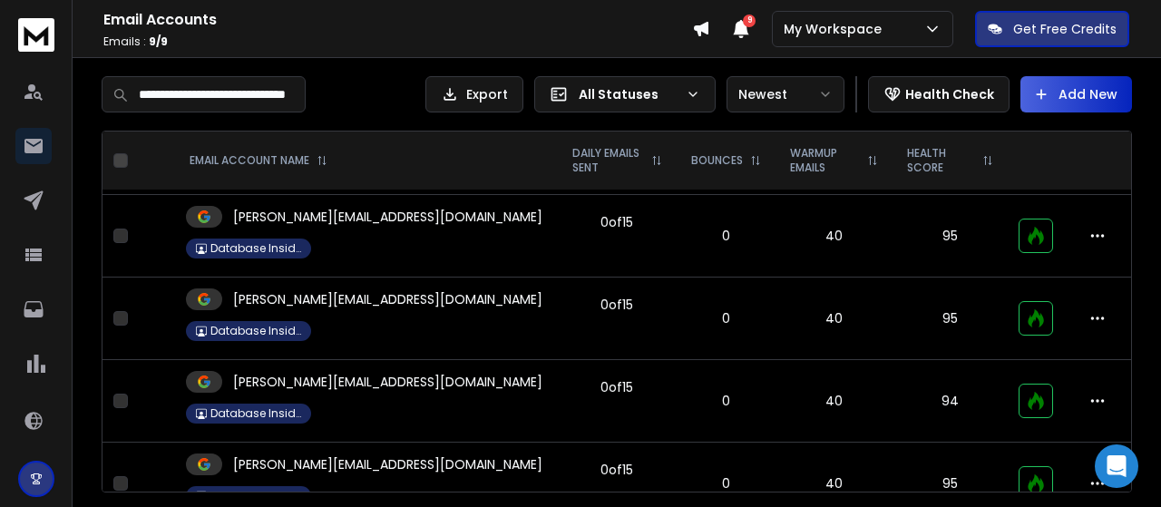
scroll to position [0, 0]
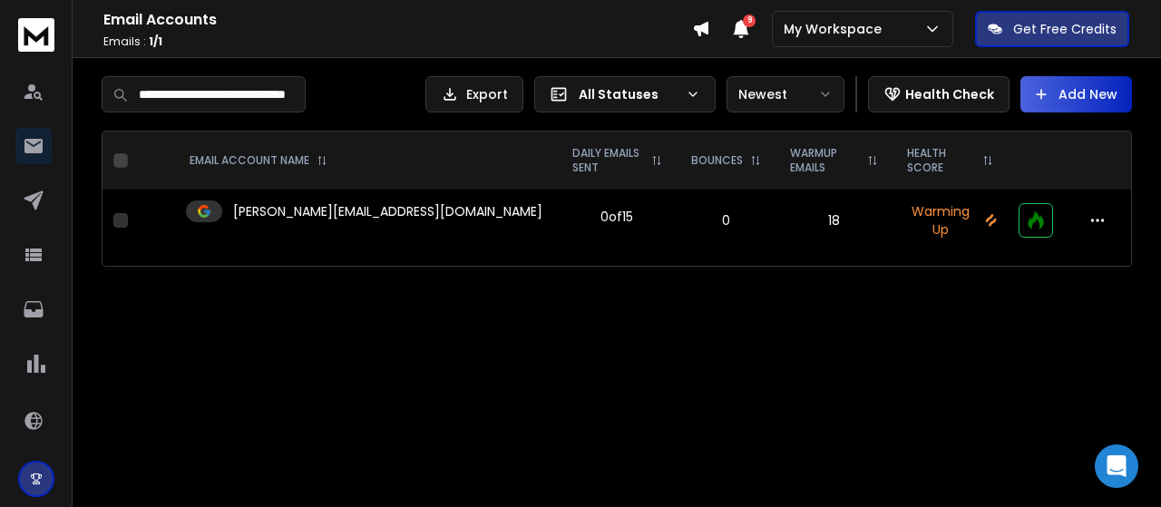
type input "**********"
click at [452, 218] on p "[PERSON_NAME][EMAIL_ADDRESS][DOMAIN_NAME]" at bounding box center [387, 211] width 309 height 18
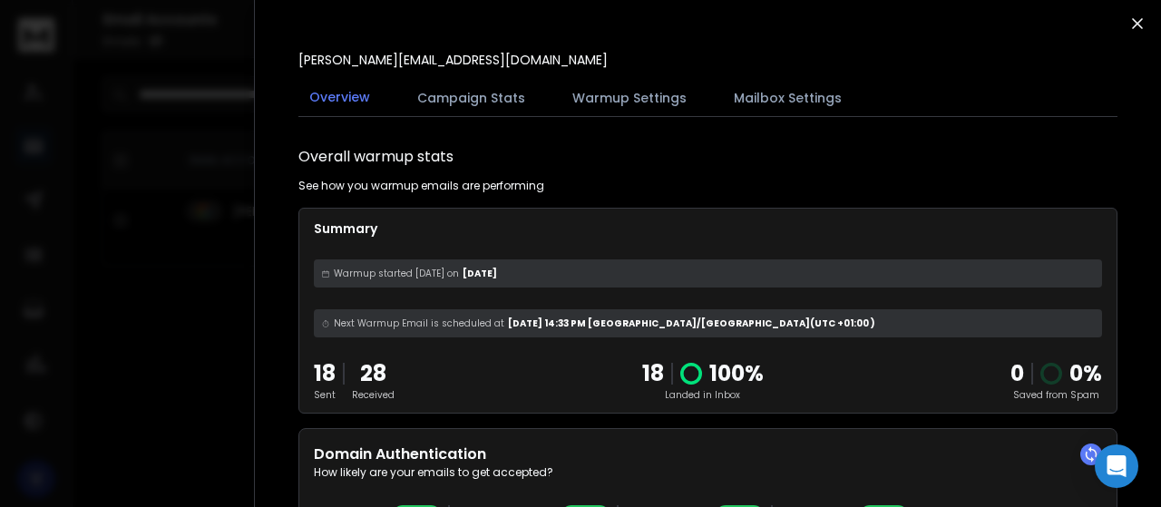
click at [1138, 26] on icon "button" at bounding box center [1138, 24] width 18 height 18
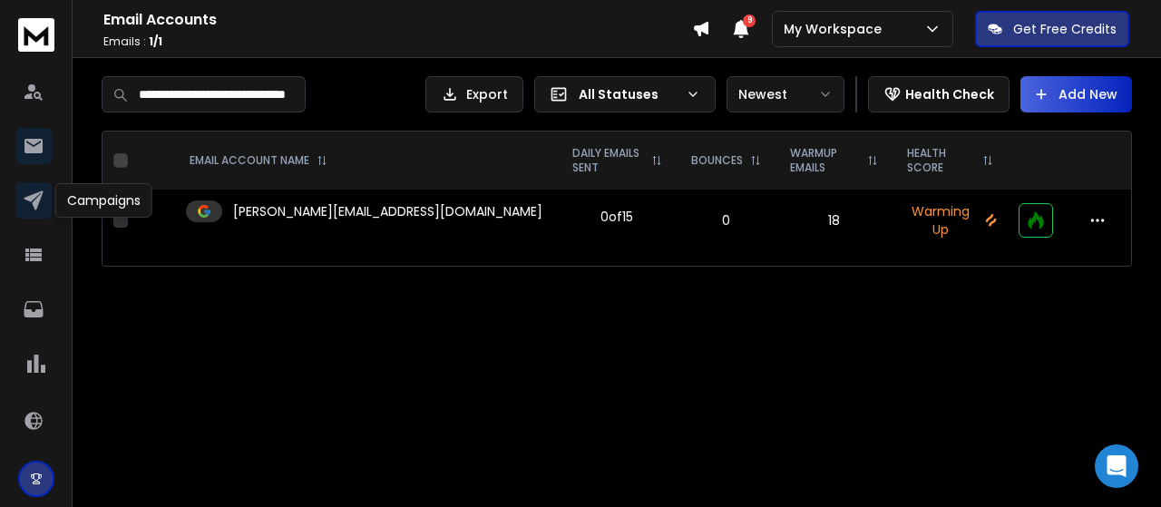
click at [48, 204] on link at bounding box center [33, 200] width 36 height 36
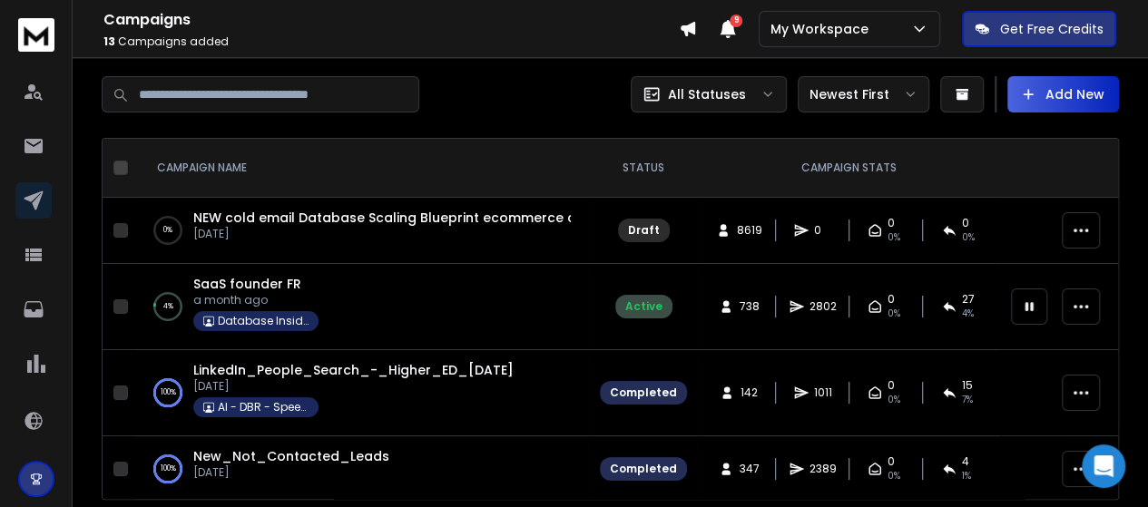
click at [351, 228] on p "[DATE]" at bounding box center [381, 234] width 377 height 15
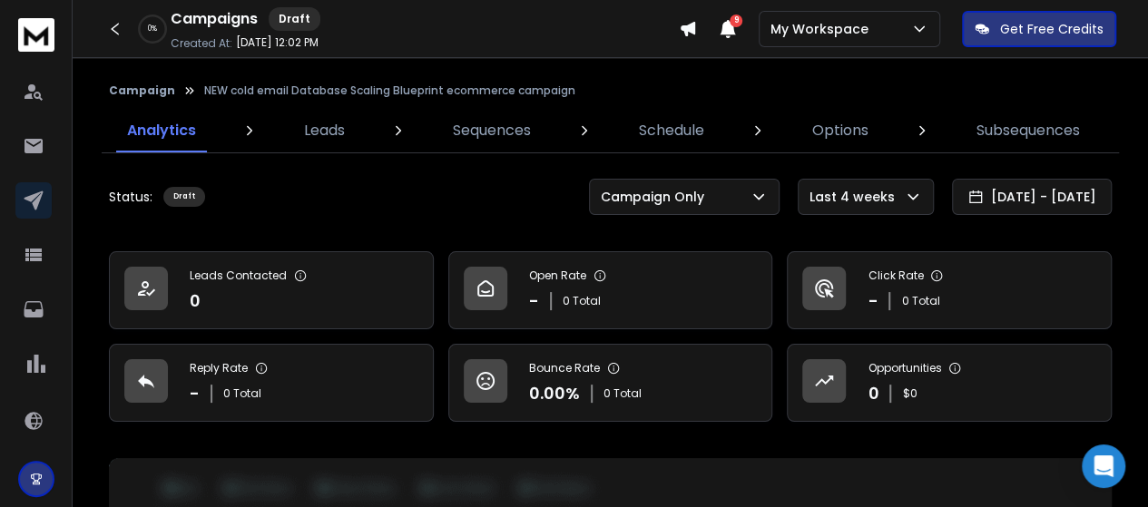
click at [358, 132] on div "Analytics Leads Sequences Schedule Options Subsequences" at bounding box center [603, 131] width 1003 height 44
click at [328, 135] on p "Leads" at bounding box center [324, 131] width 41 height 22
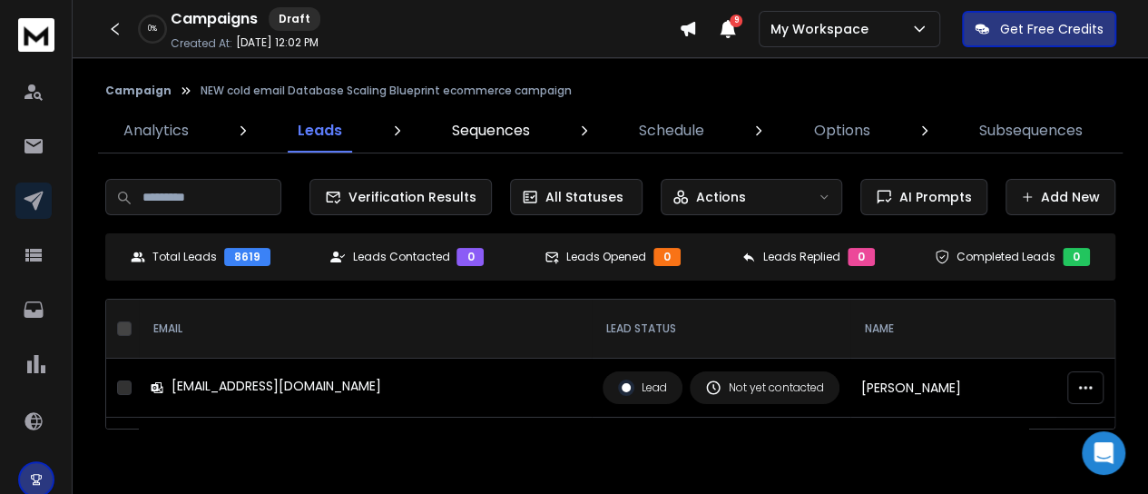
click at [523, 137] on p "Sequences" at bounding box center [491, 131] width 78 height 22
